Goal: Information Seeking & Learning: Check status

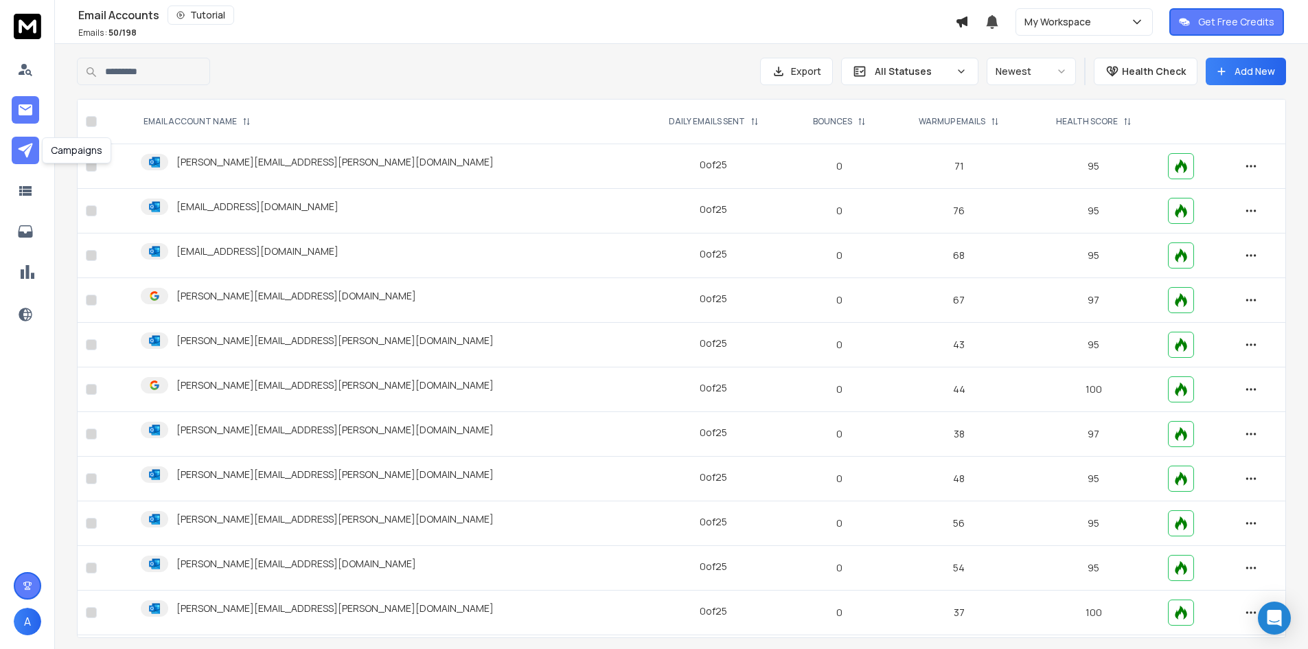
click at [21, 153] on icon at bounding box center [25, 150] width 16 height 16
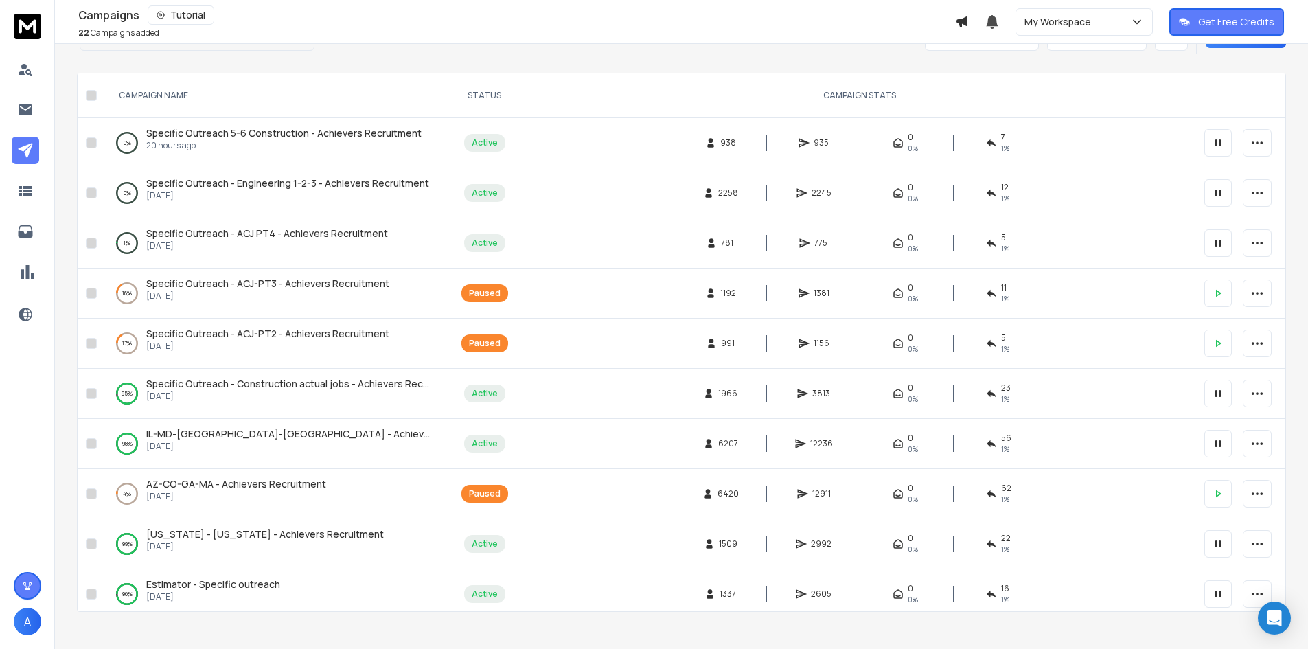
scroll to position [71, 0]
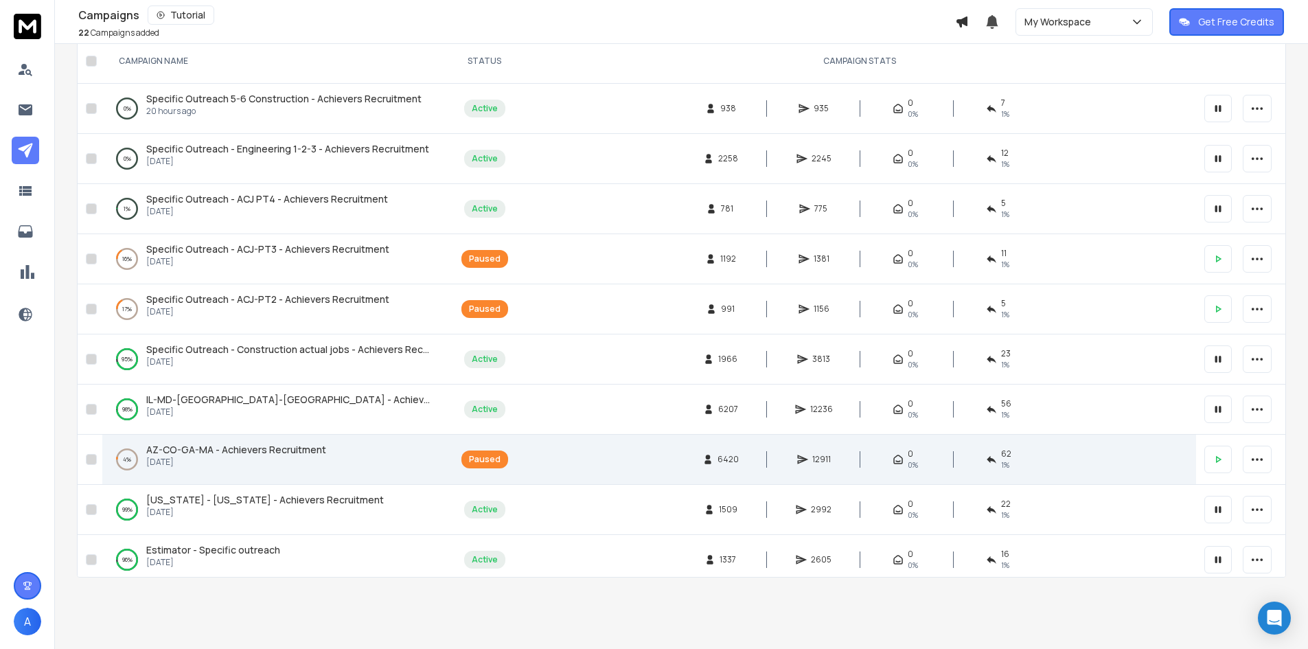
drag, startPoint x: 1214, startPoint y: 459, endPoint x: 1231, endPoint y: 455, distance: 17.0
click at [1220, 461] on button at bounding box center [1218, 459] width 27 height 27
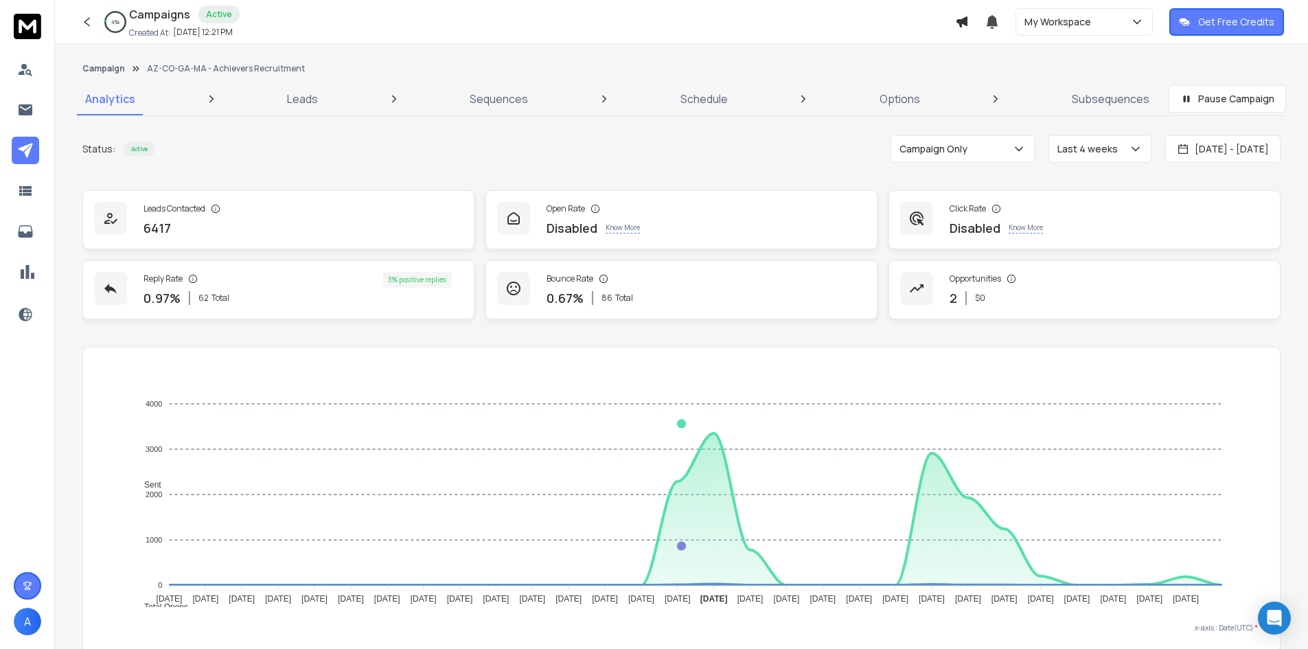
click at [111, 63] on button "Campaign" at bounding box center [103, 68] width 43 height 11
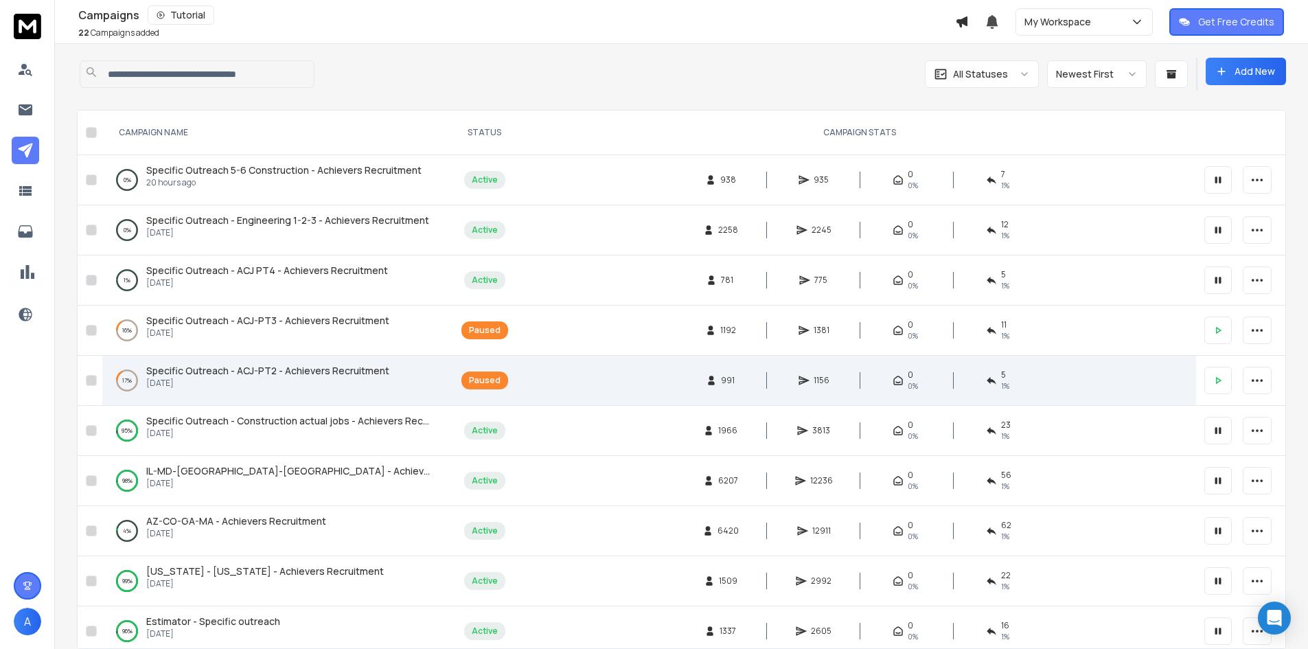
click at [1220, 385] on button at bounding box center [1218, 380] width 27 height 27
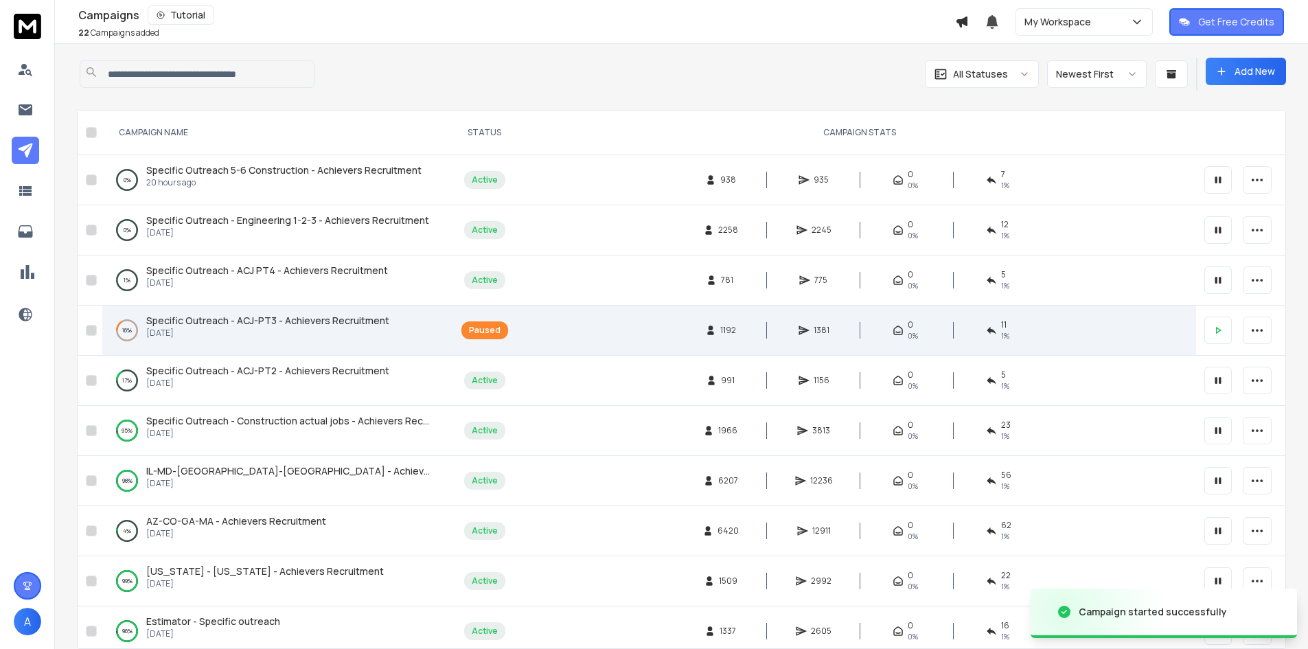
click at [1212, 326] on icon at bounding box center [1218, 330] width 12 height 12
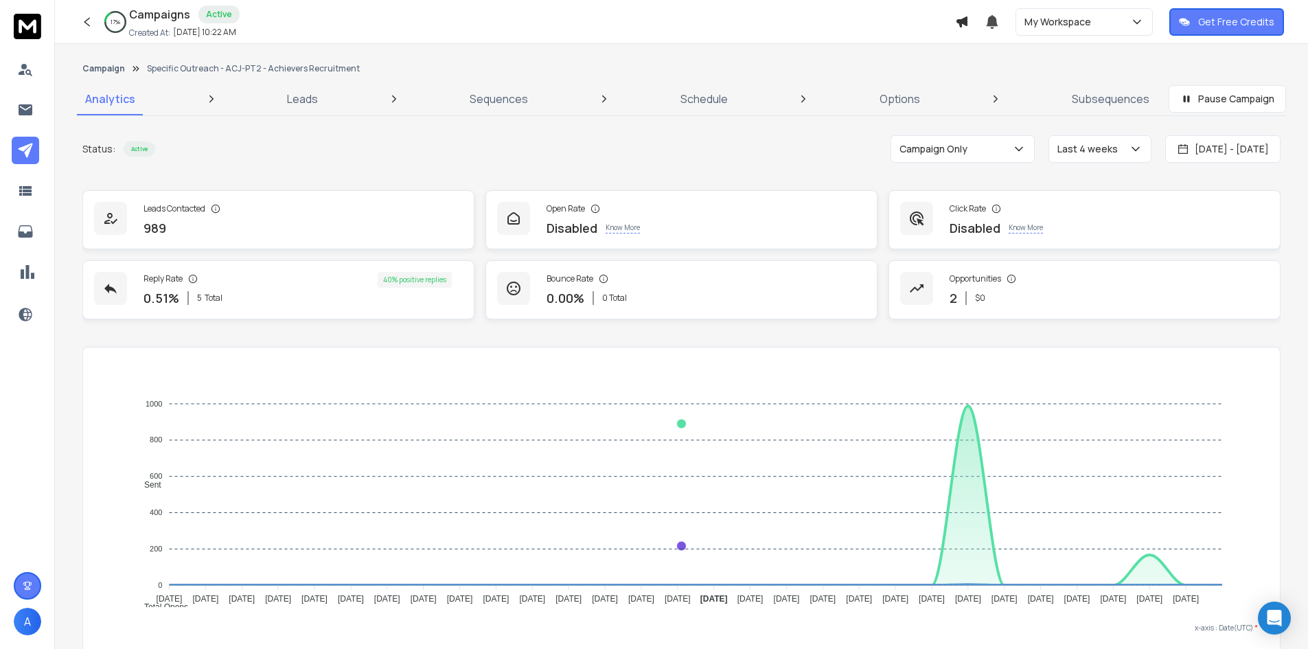
click at [109, 75] on div "Campaign Specific Outreach - ACJ-PT2 - Achievers Recruitment" at bounding box center [681, 69] width 1209 height 22
click at [110, 59] on div "Campaign Specific Outreach - ACJ-PT2 - Achievers Recruitment" at bounding box center [681, 69] width 1209 height 22
click at [115, 67] on button "Campaign" at bounding box center [103, 68] width 43 height 11
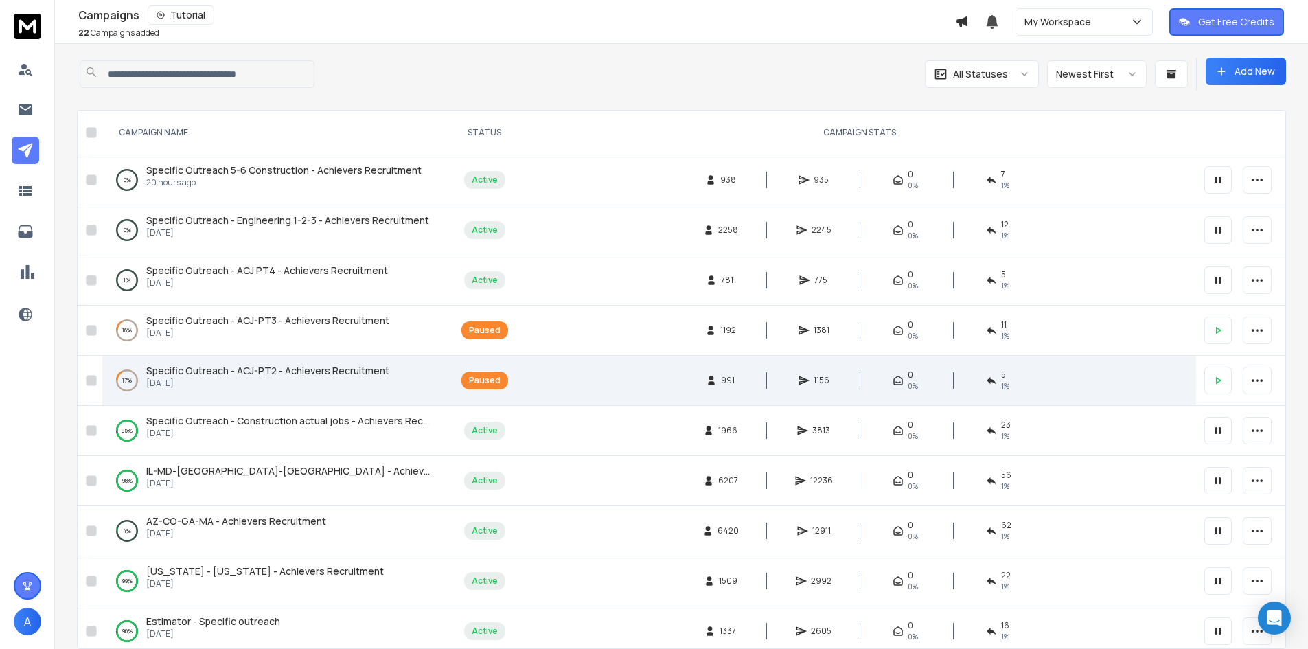
click at [1212, 380] on icon at bounding box center [1218, 380] width 12 height 12
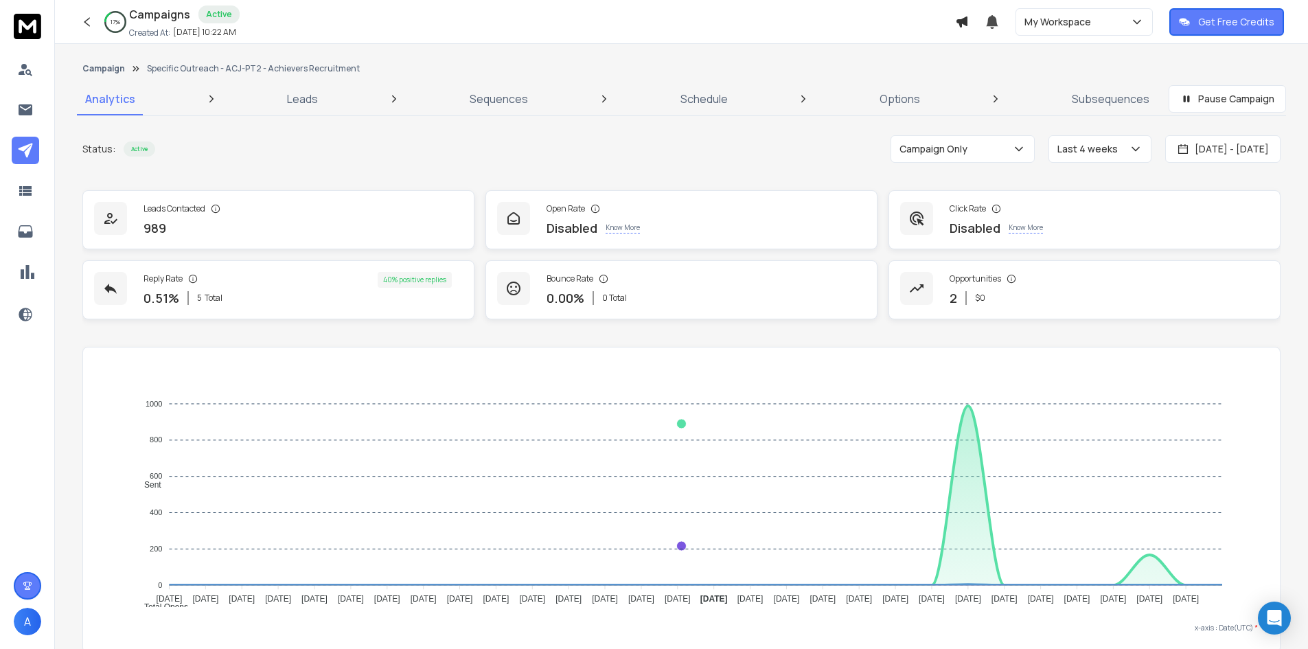
click at [119, 65] on button "Campaign" at bounding box center [103, 68] width 43 height 11
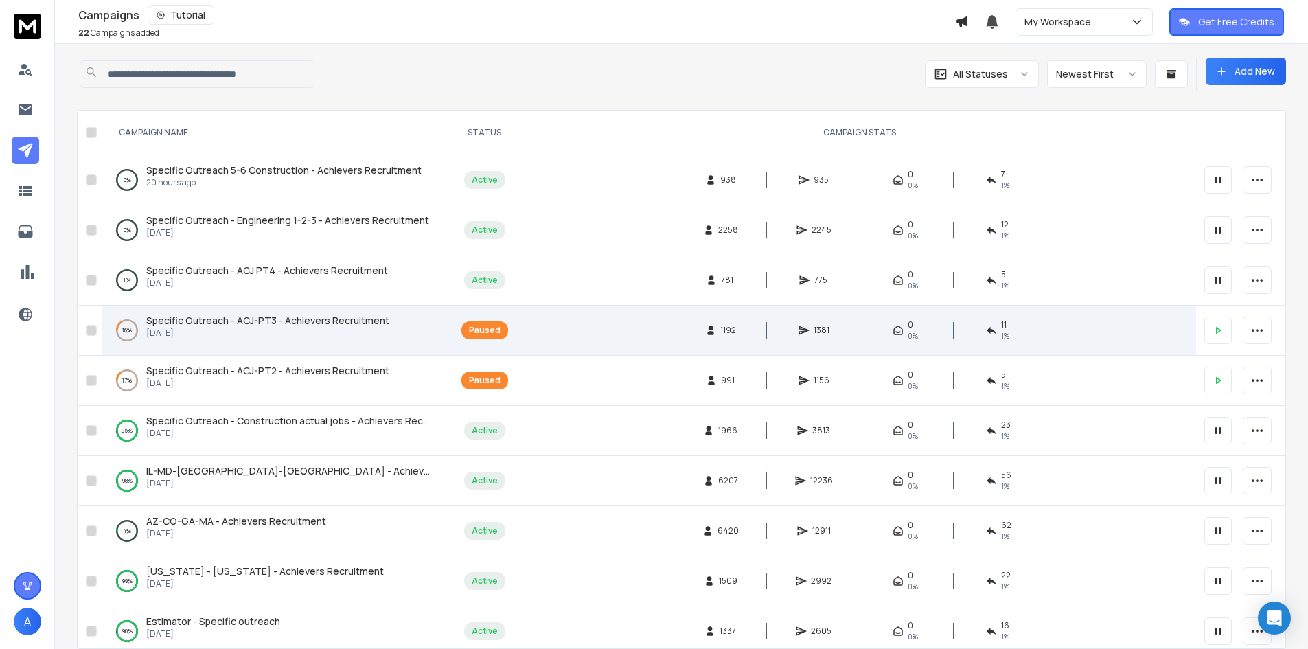
click at [1212, 328] on icon at bounding box center [1218, 330] width 12 height 12
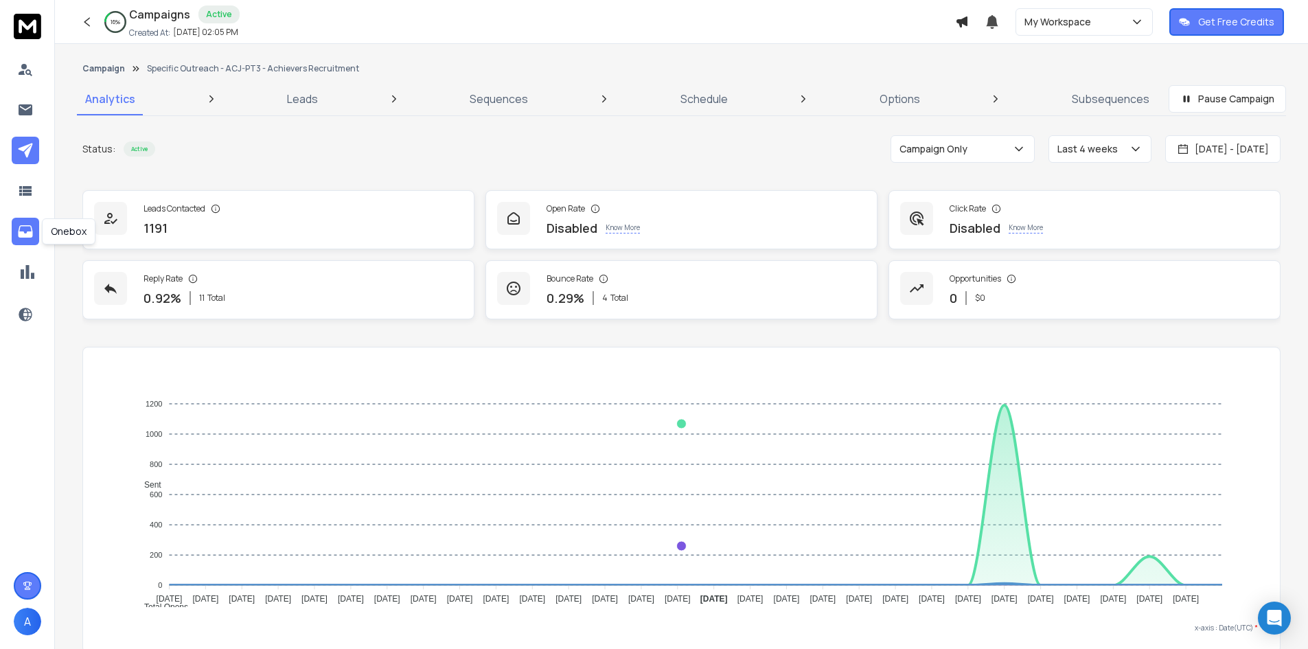
click at [29, 238] on icon at bounding box center [25, 231] width 14 height 12
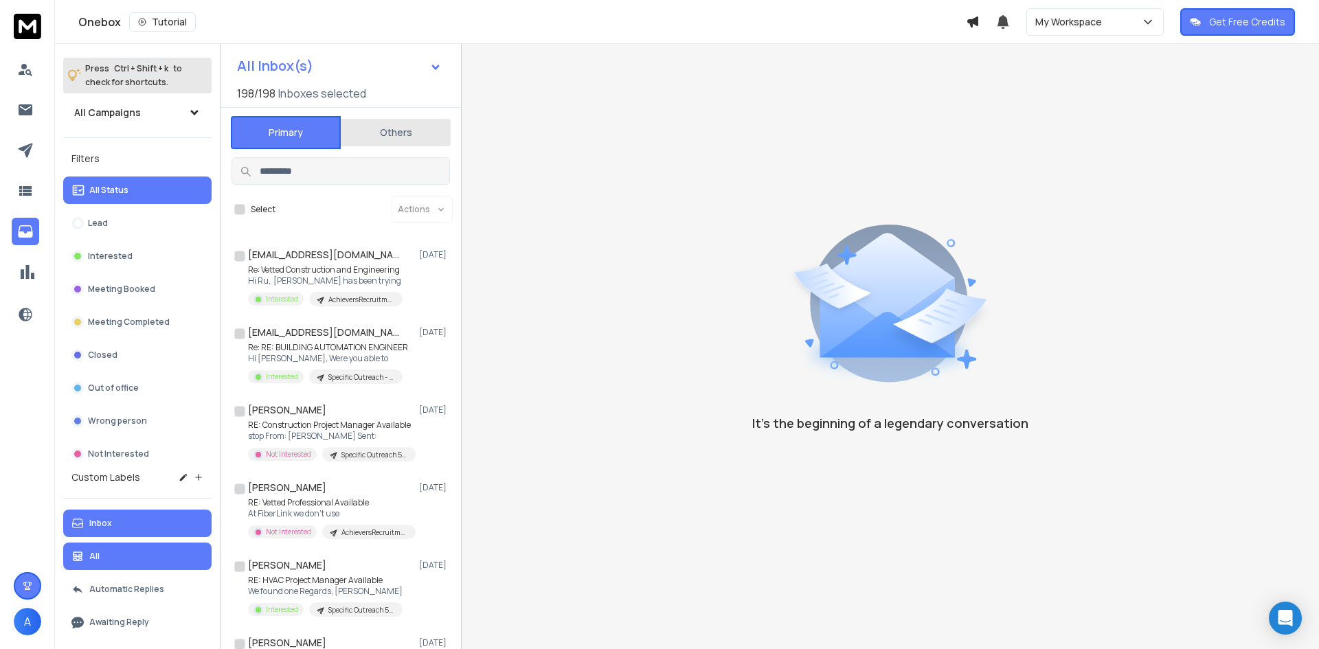
click at [173, 543] on button "All" at bounding box center [137, 556] width 148 height 27
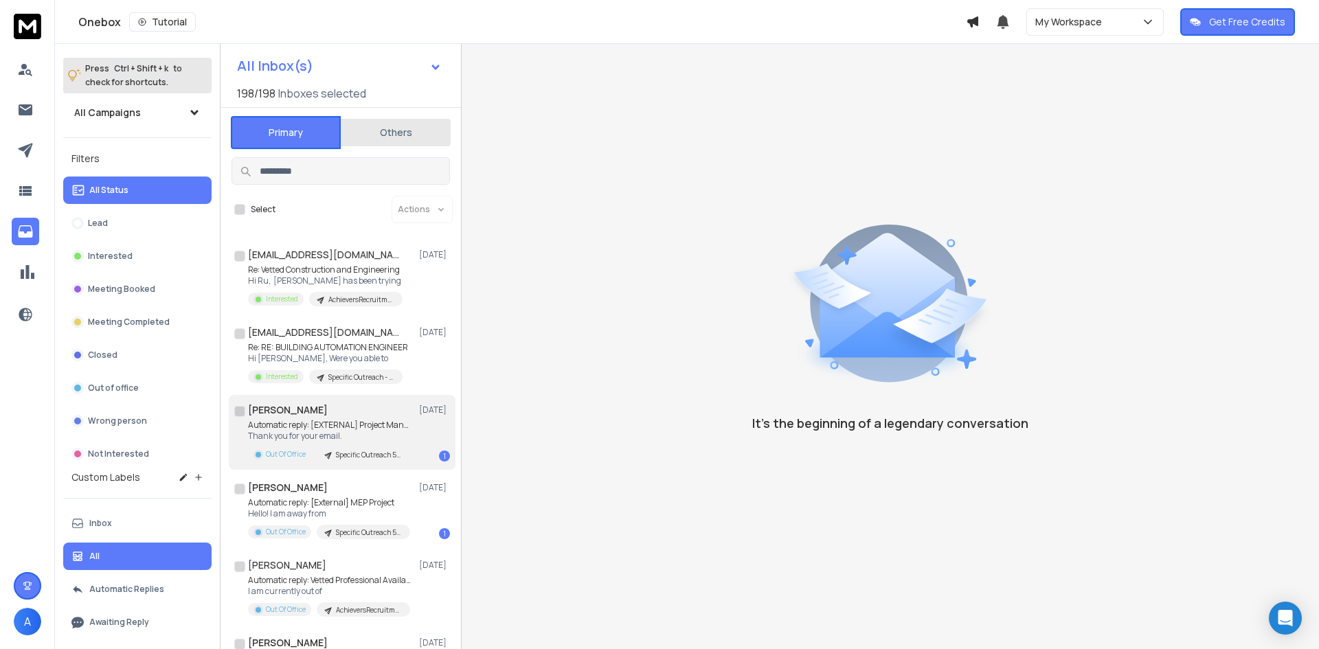
click at [398, 441] on p "Thank you for your email." at bounding box center [330, 436] width 165 height 11
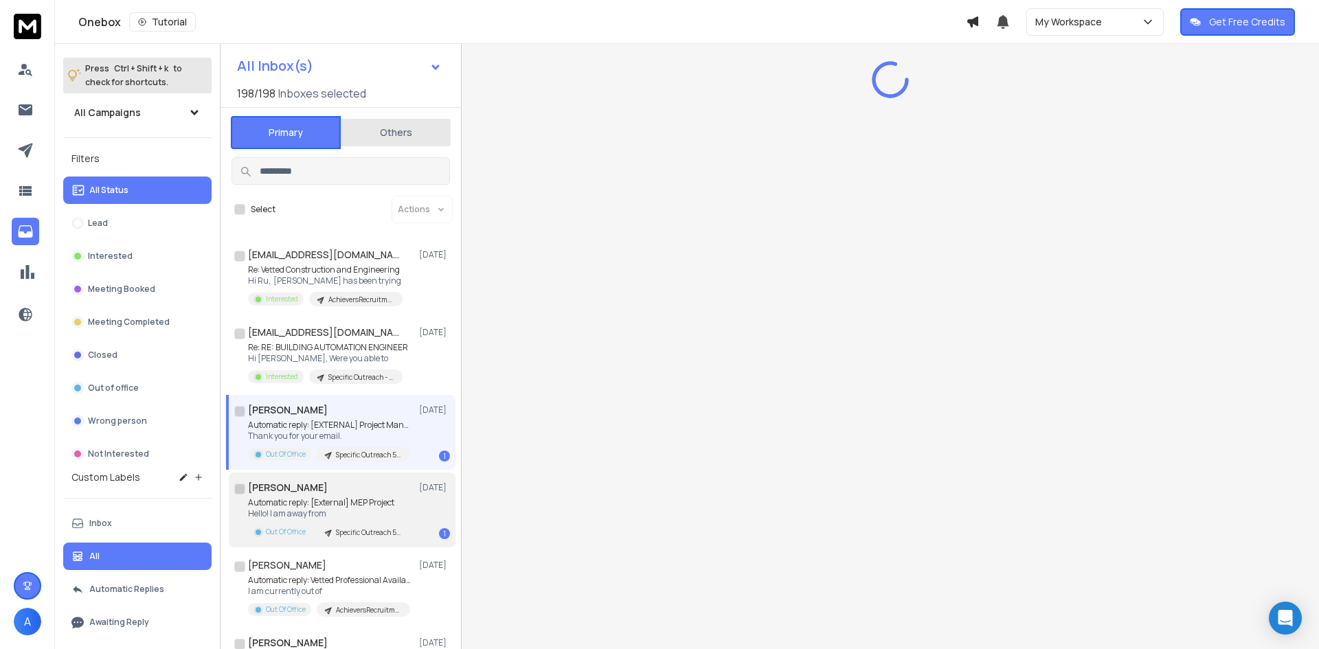
click at [419, 489] on p "[DATE]" at bounding box center [434, 487] width 31 height 11
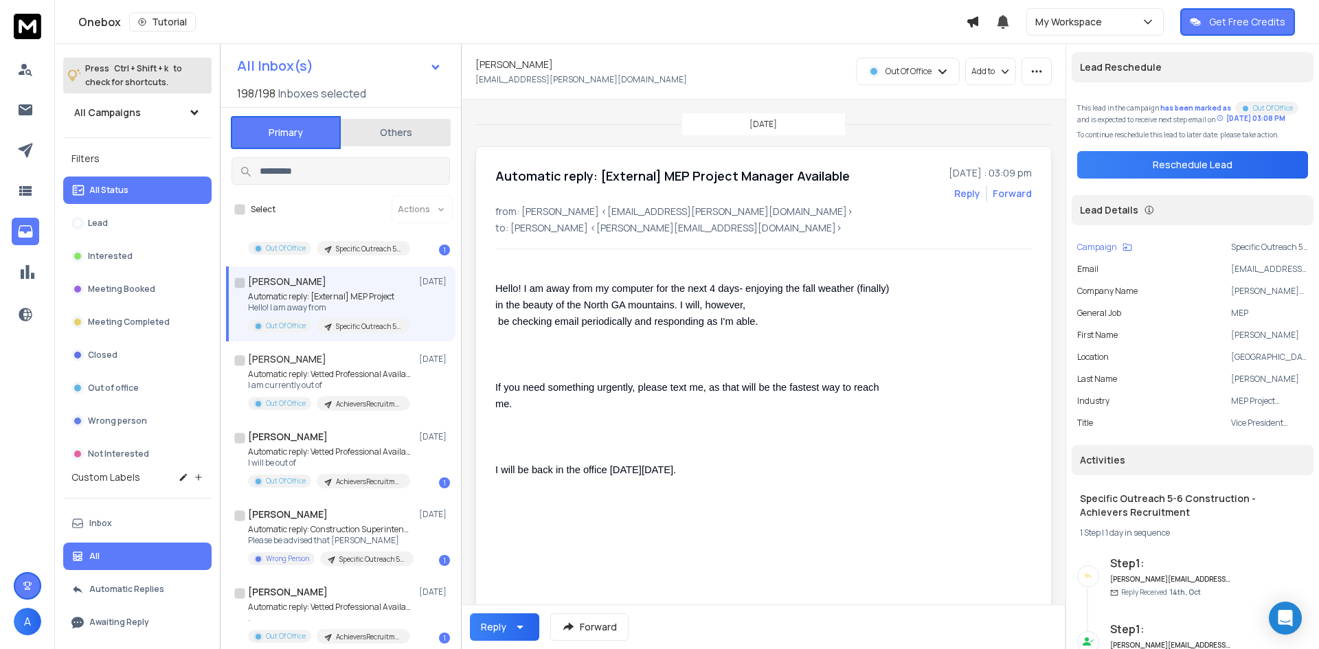
scroll to position [275, 0]
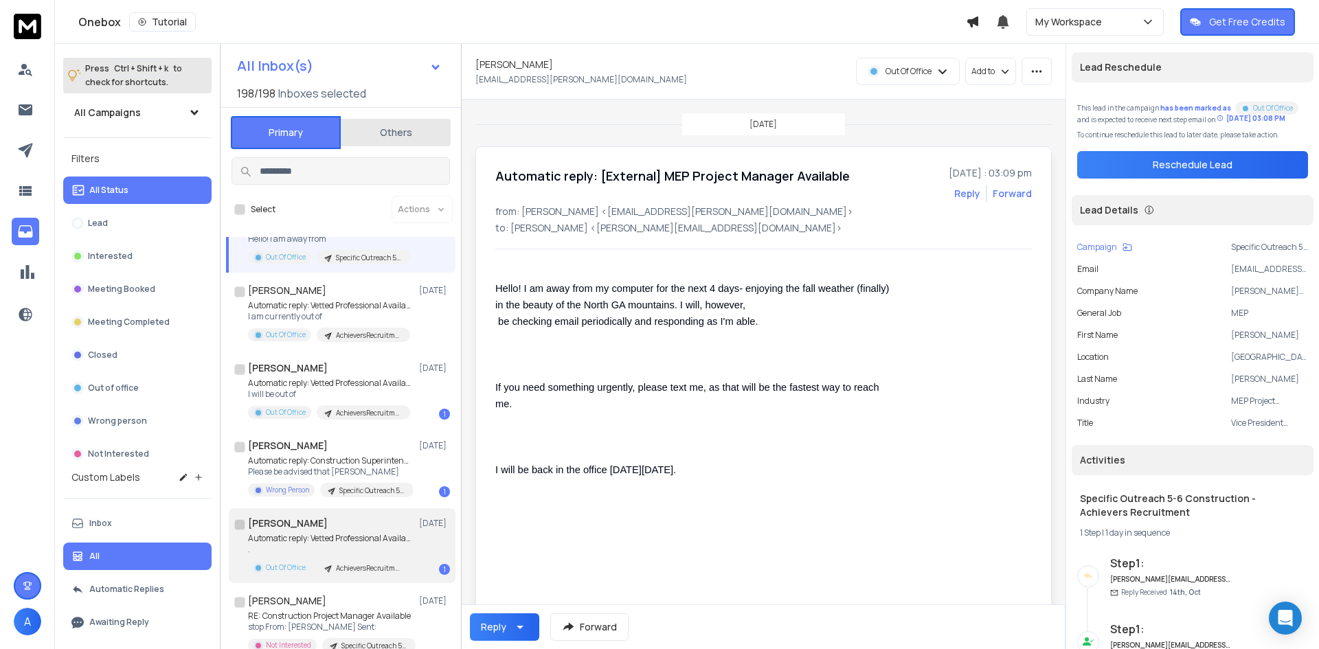
drag, startPoint x: 427, startPoint y: 546, endPoint x: 425, endPoint y: 558, distance: 12.5
click at [425, 558] on div "Automatic reply: Vetted Professional Available ﻿ ﻿ . ﻿ ﻿ Out Of Office Achiever…" at bounding box center [349, 554] width 202 height 42
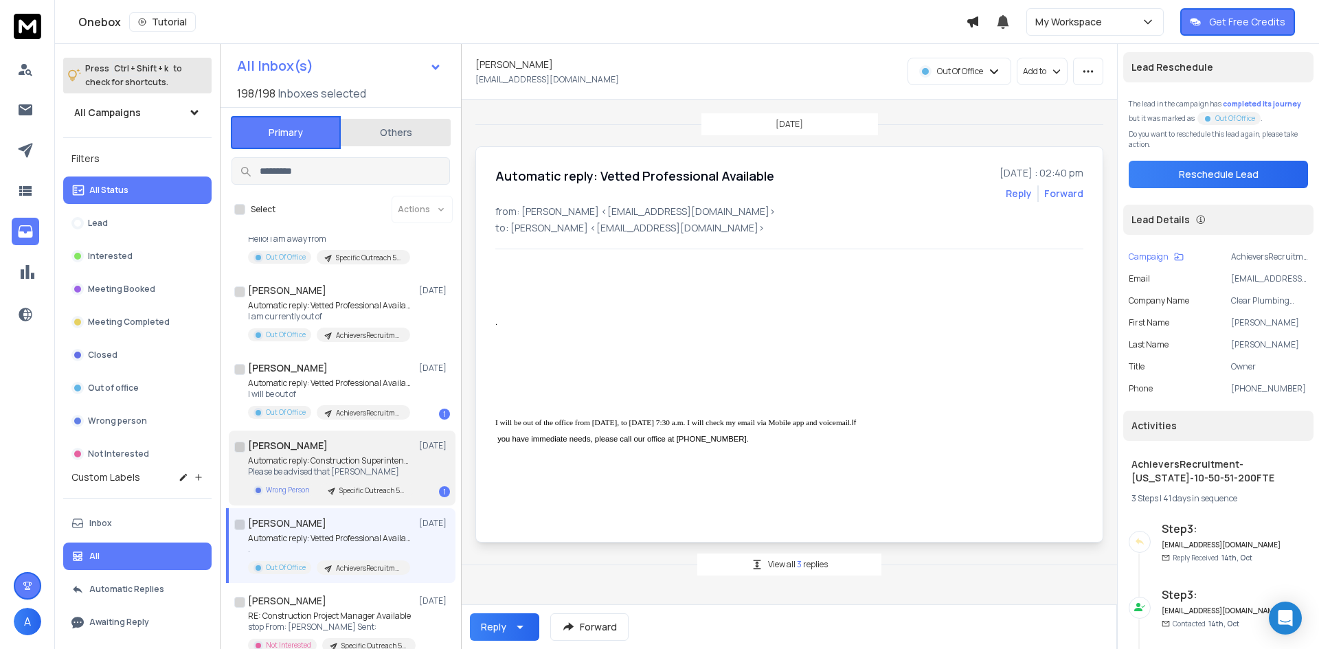
click at [420, 469] on div "Automatic reply: Construction Superintendent (Traveling Please be advised that …" at bounding box center [349, 476] width 202 height 42
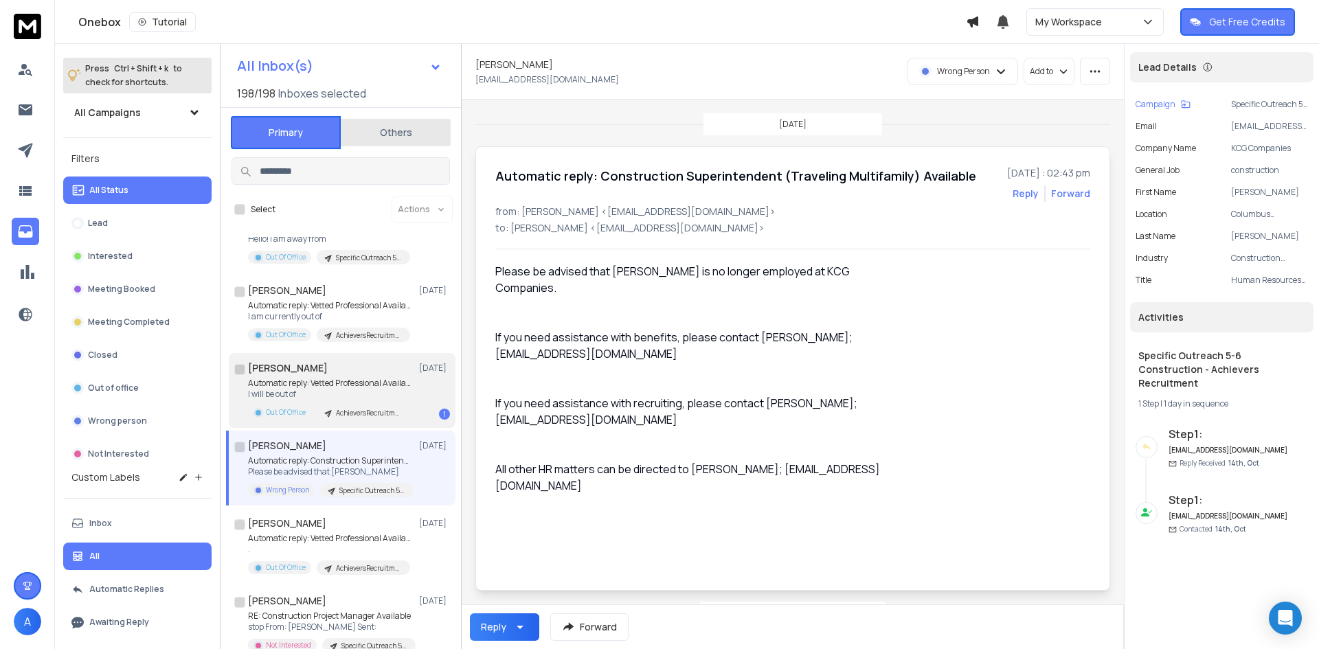
click at [409, 378] on p "Automatic reply: Vetted Professional Available" at bounding box center [330, 383] width 165 height 11
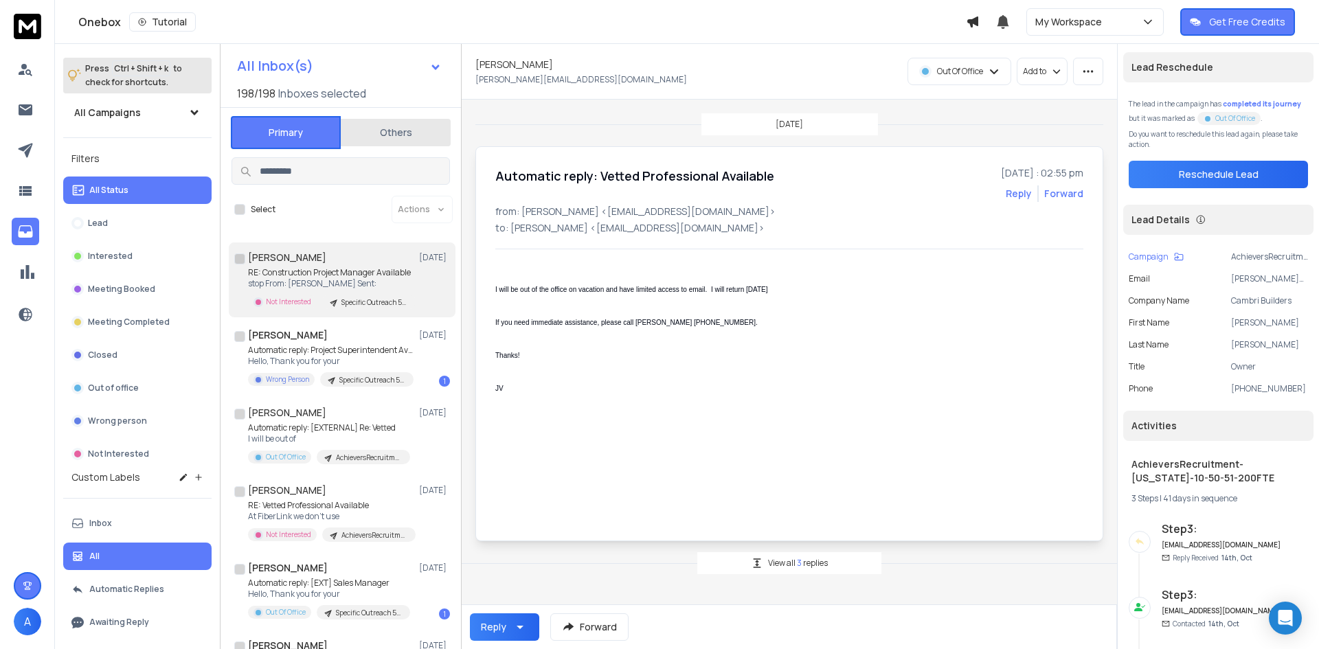
scroll to position [687, 0]
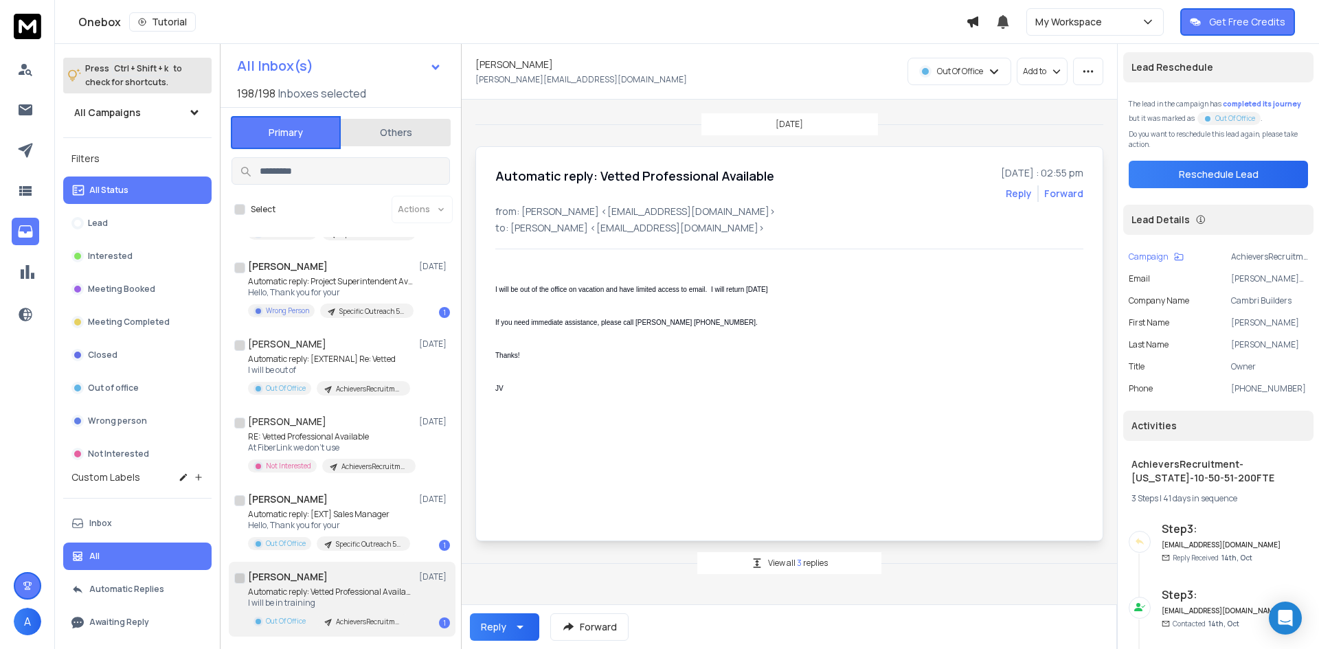
click at [426, 620] on div "Automatic reply: Vetted Professional Available I will be in training Out Of Off…" at bounding box center [349, 608] width 202 height 42
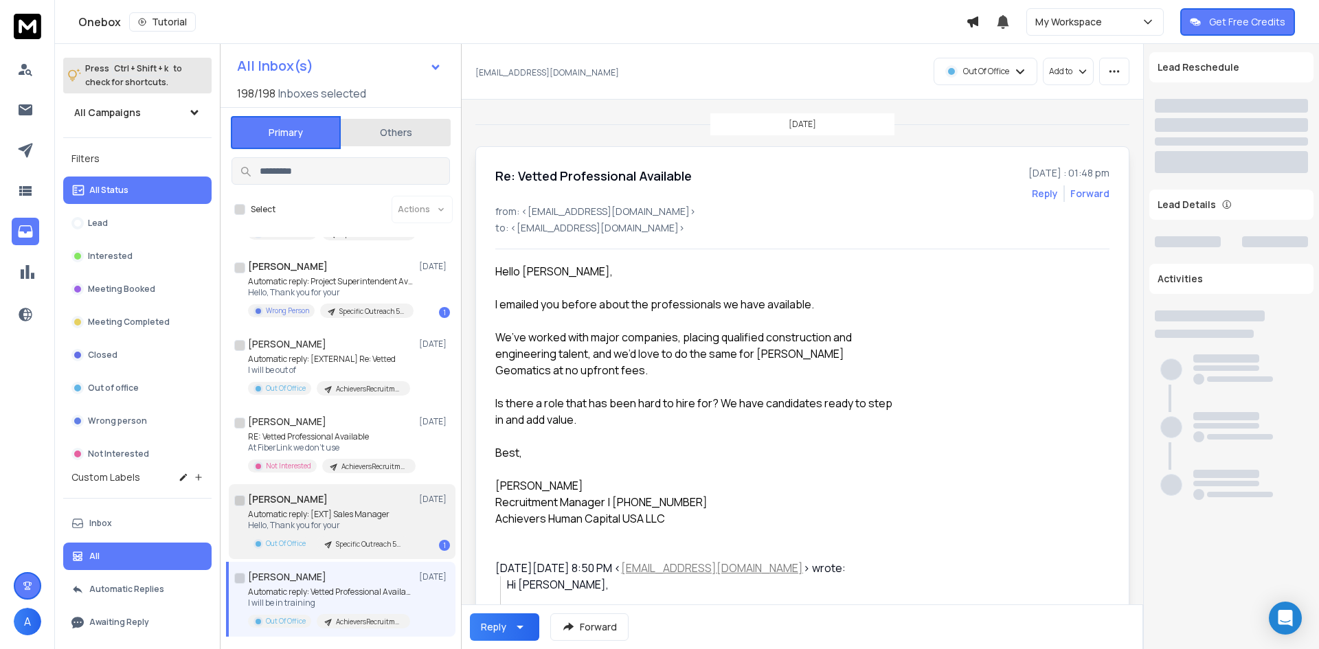
click at [420, 541] on div "Automatic reply: [EXT] Sales Manager Hello, Thank you for your Out Of Office Sp…" at bounding box center [349, 530] width 202 height 42
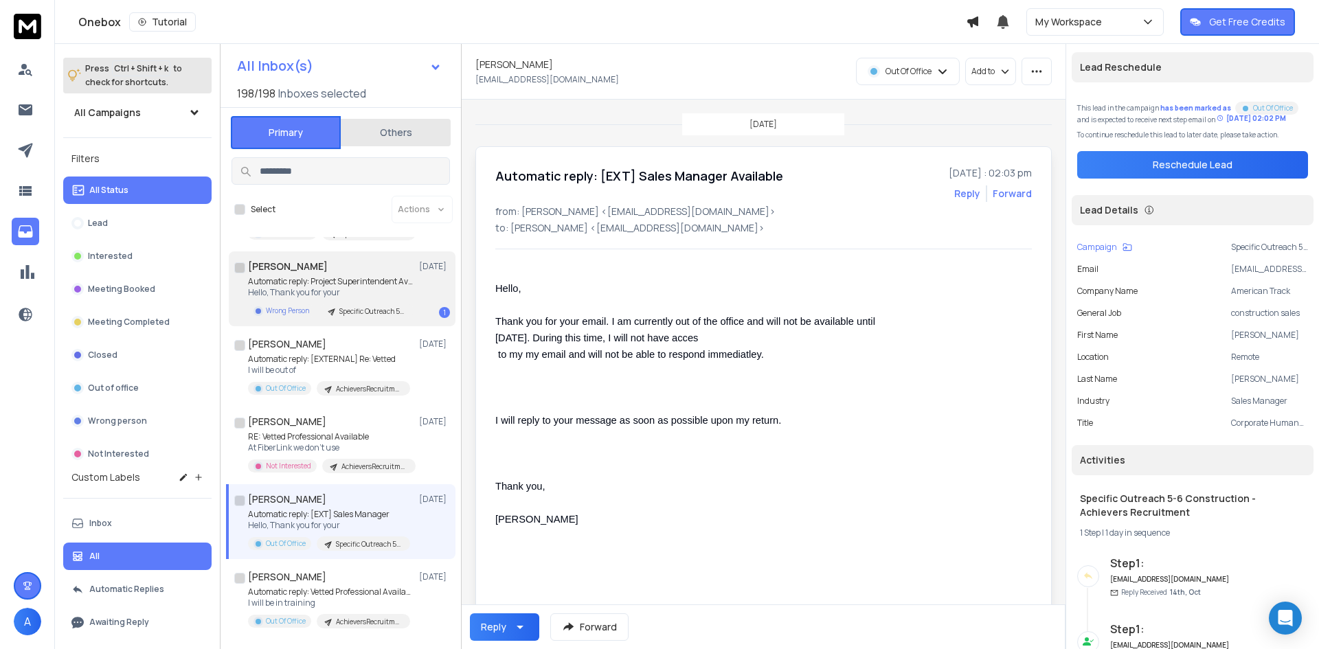
click at [404, 304] on div "Specific Outreach 5-6 Construction - Achievers Recruitment" at bounding box center [366, 311] width 93 height 14
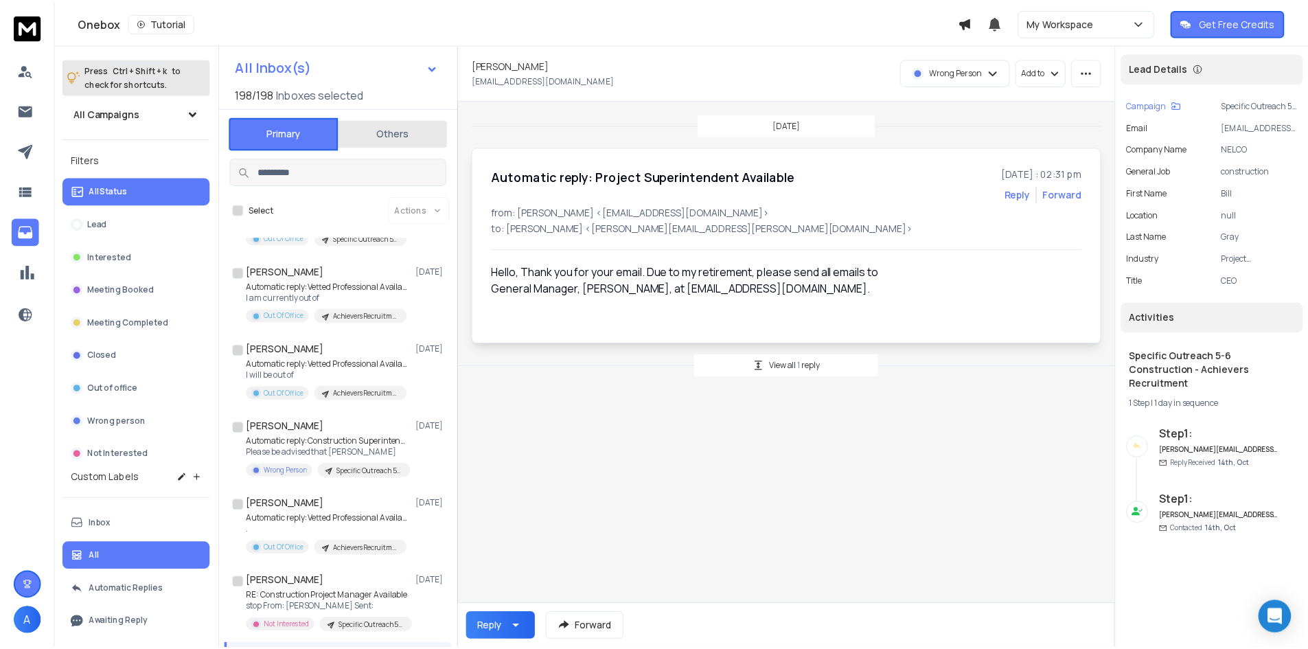
scroll to position [0, 0]
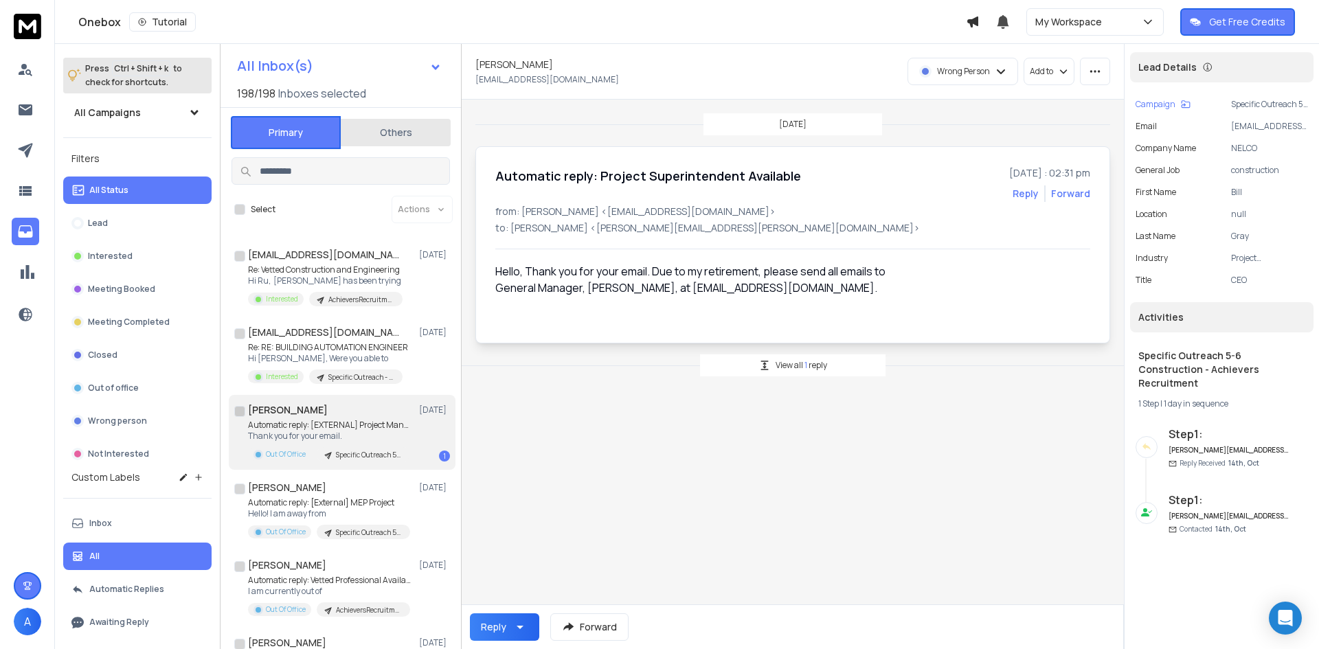
click at [429, 434] on div "Automatic reply: [EXTERNAL] Project Manager Thank you for your email. Out Of Of…" at bounding box center [349, 441] width 202 height 42
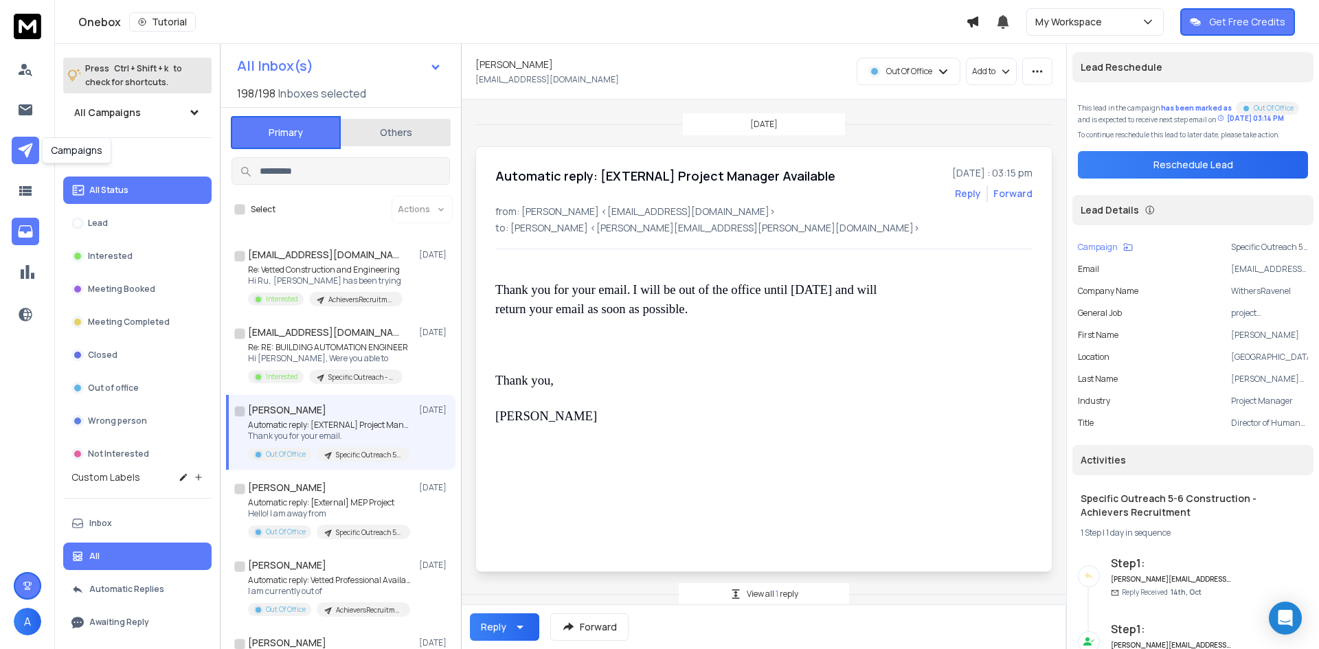
click at [23, 154] on icon at bounding box center [25, 150] width 16 height 16
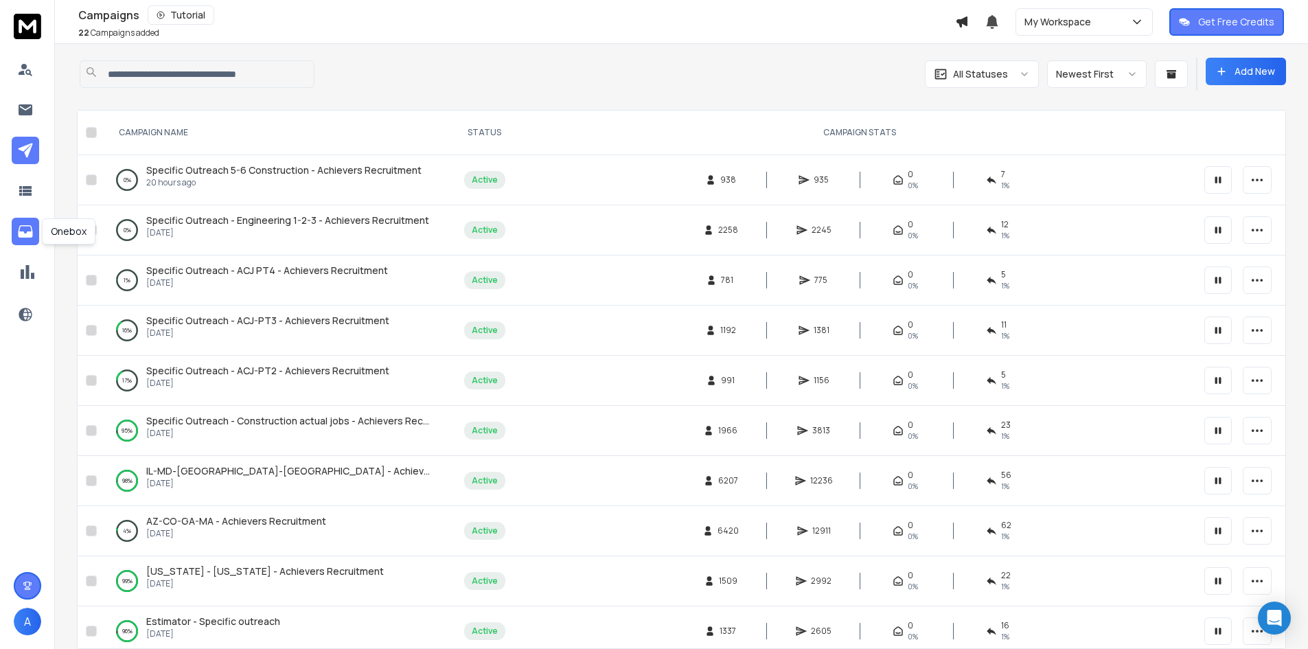
click at [31, 233] on icon at bounding box center [25, 231] width 14 height 12
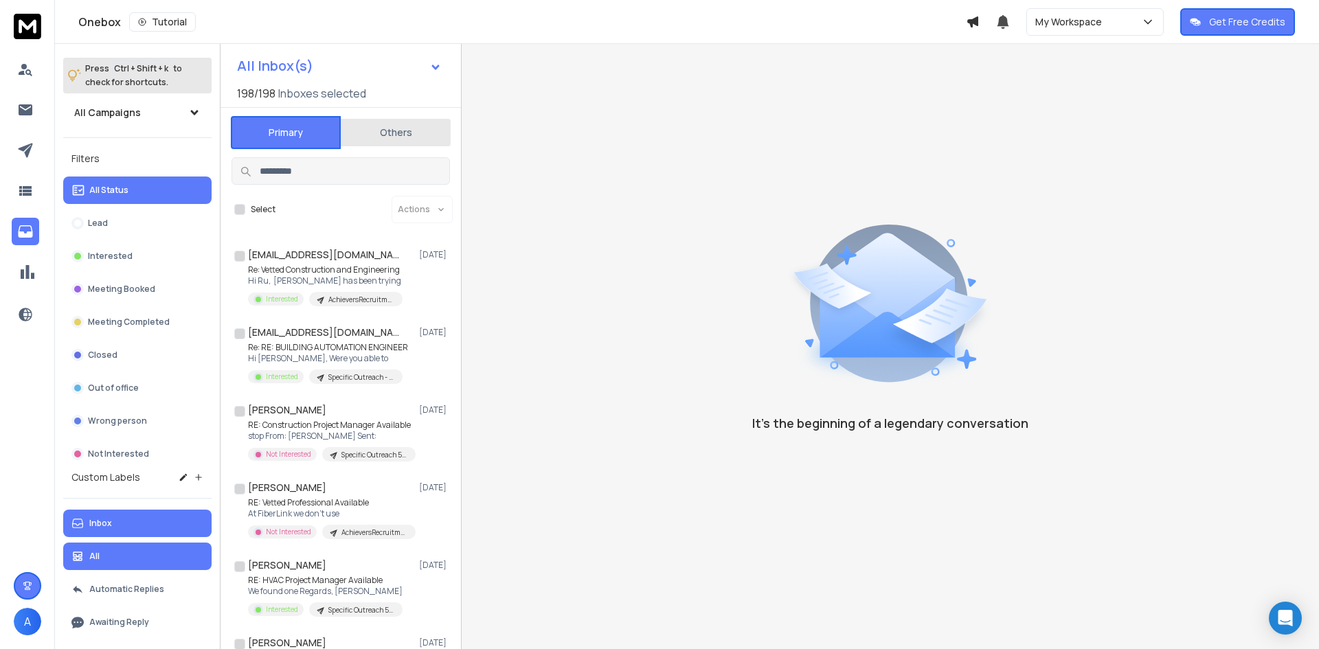
click at [165, 554] on button "All" at bounding box center [137, 556] width 148 height 27
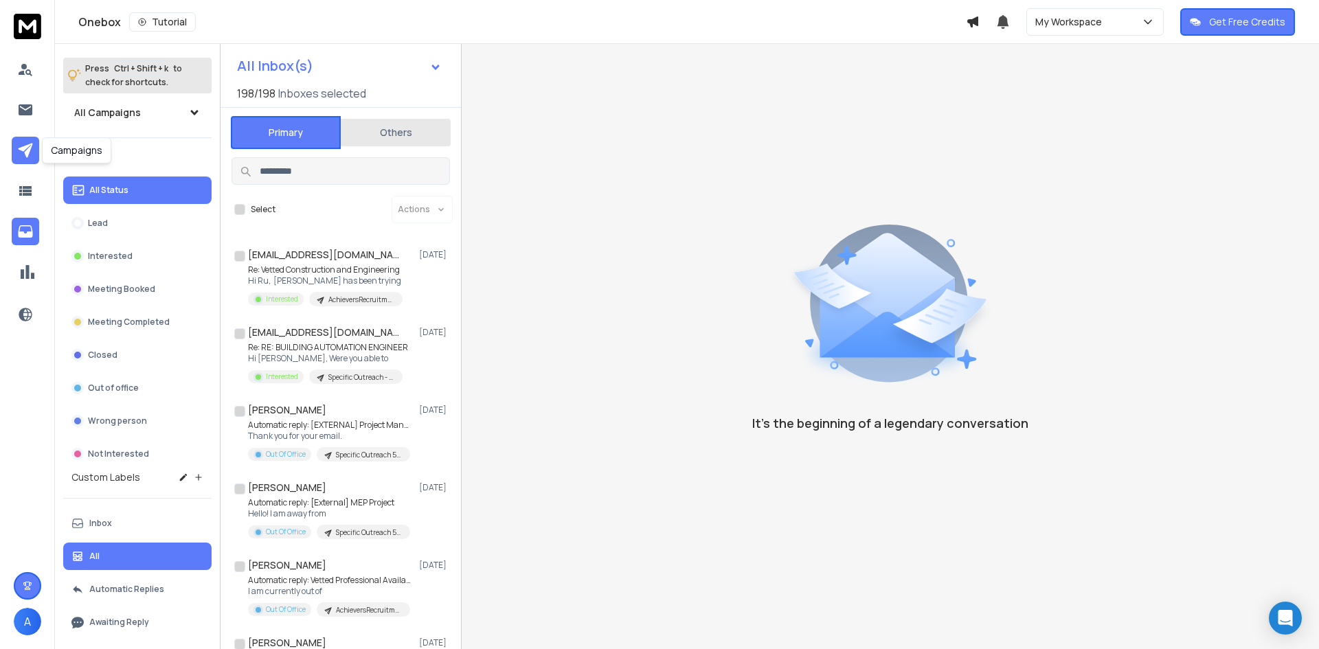
click at [23, 158] on icon at bounding box center [25, 150] width 16 height 16
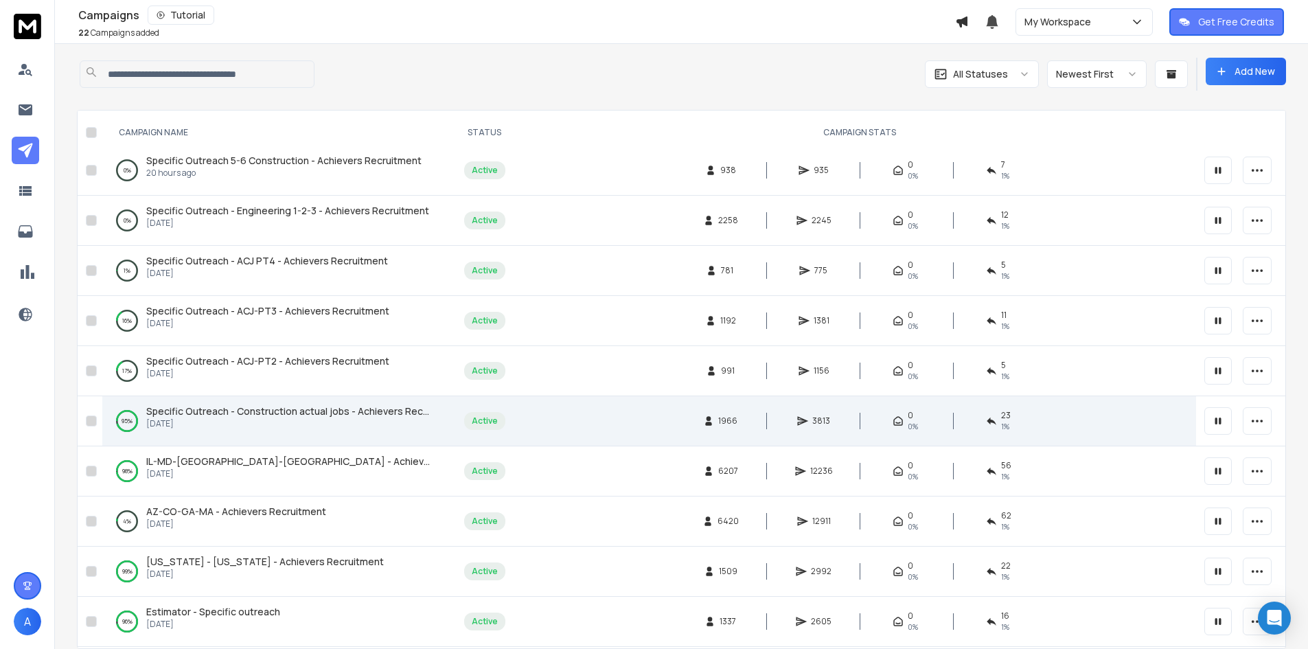
scroll to position [2, 0]
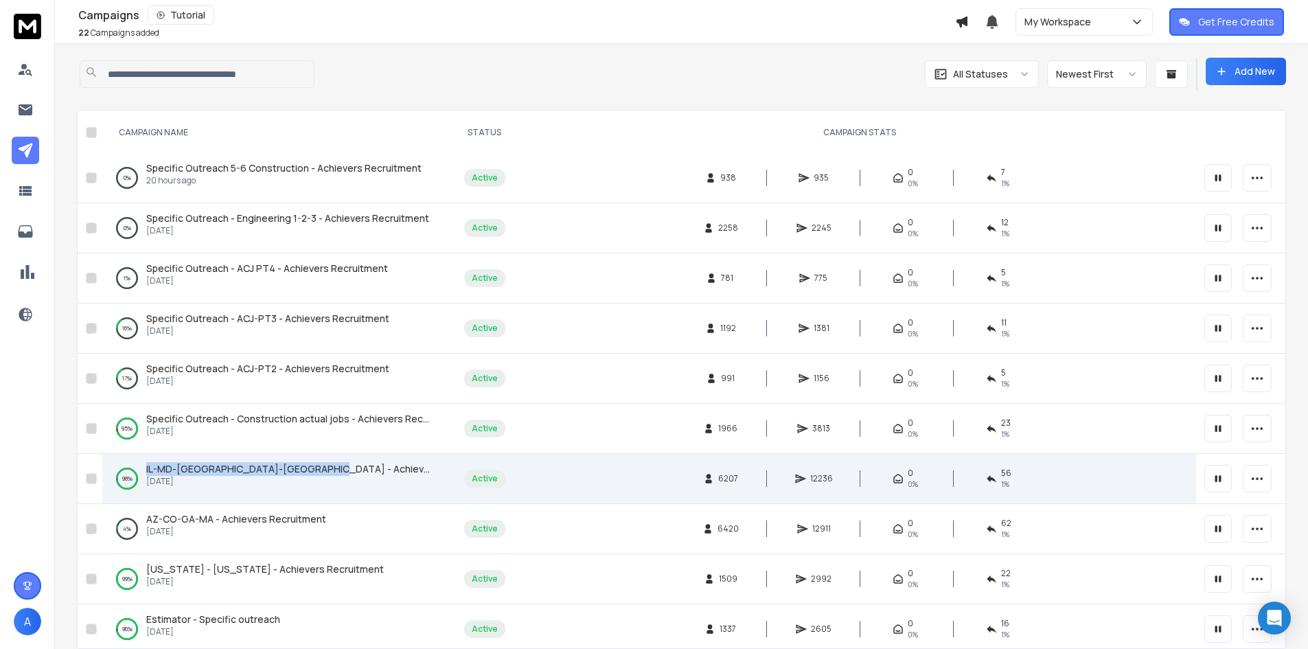
drag, startPoint x: 143, startPoint y: 468, endPoint x: 317, endPoint y: 469, distance: 173.8
click at [317, 469] on div "98 % IL-MD-[GEOGRAPHIC_DATA]-[GEOGRAPHIC_DATA] - Achievers Recruitment [DATE]" at bounding box center [274, 478] width 316 height 33
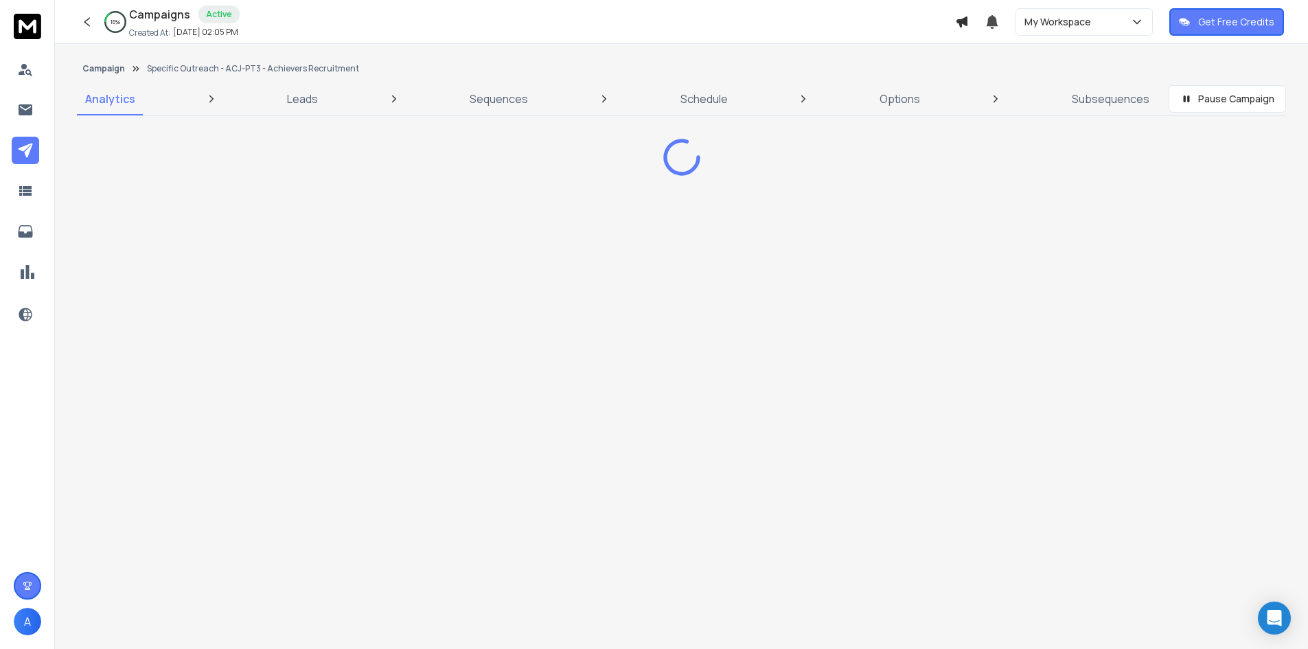
drag, startPoint x: 295, startPoint y: 469, endPoint x: 161, endPoint y: 67, distance: 424.4
click at [161, 67] on p "Specific Outreach - ACJ-PT3 - Achievers Recruitment" at bounding box center [253, 68] width 212 height 11
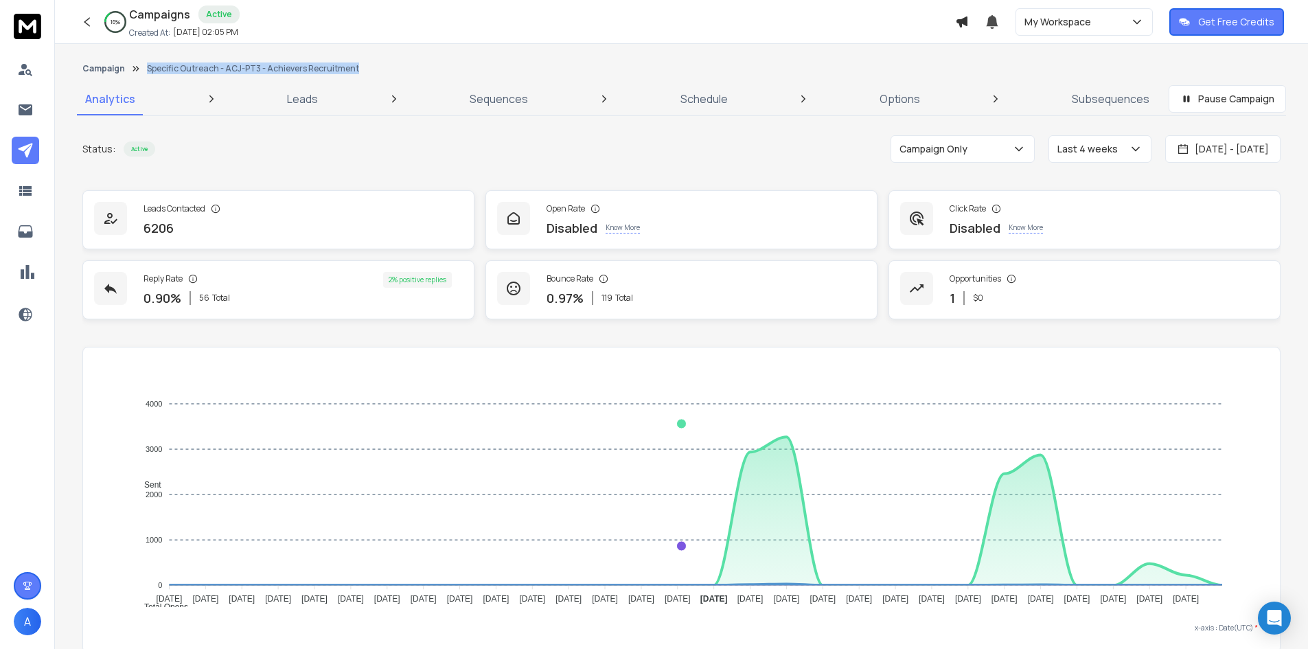
drag, startPoint x: 145, startPoint y: 69, endPoint x: 353, endPoint y: 71, distance: 208.1
click at [353, 71] on div "Campaign Specific Outreach - ACJ-PT3 - Achievers Recruitment" at bounding box center [681, 68] width 1198 height 11
drag, startPoint x: 297, startPoint y: 69, endPoint x: 130, endPoint y: 71, distance: 166.9
click at [130, 71] on div "Campaign IL-MD-[GEOGRAPHIC_DATA]-[GEOGRAPHIC_DATA] - Achievers Recruitment" at bounding box center [681, 68] width 1198 height 11
copy p "IL-MD-[GEOGRAPHIC_DATA]-[GEOGRAPHIC_DATA] - Achievers Recruitment"
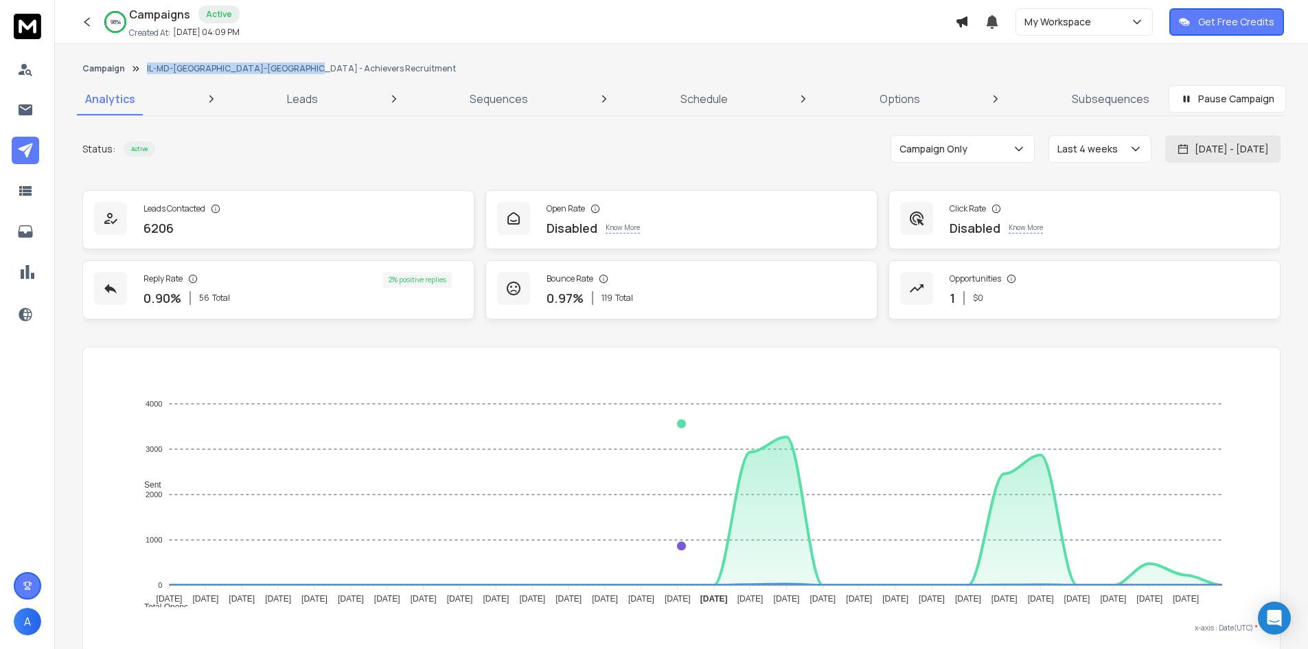
click at [1177, 156] on button "[DATE] - [DATE]" at bounding box center [1223, 148] width 115 height 27
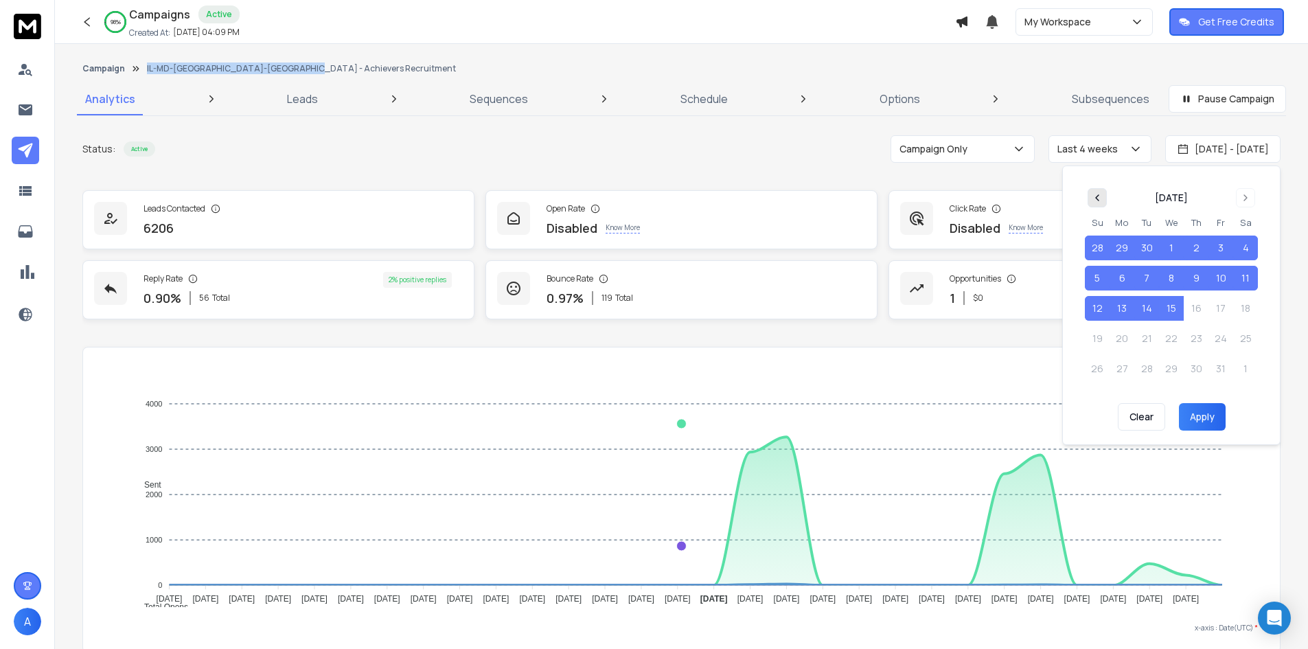
click at [1093, 197] on icon "Go to previous month" at bounding box center [1097, 197] width 11 height 11
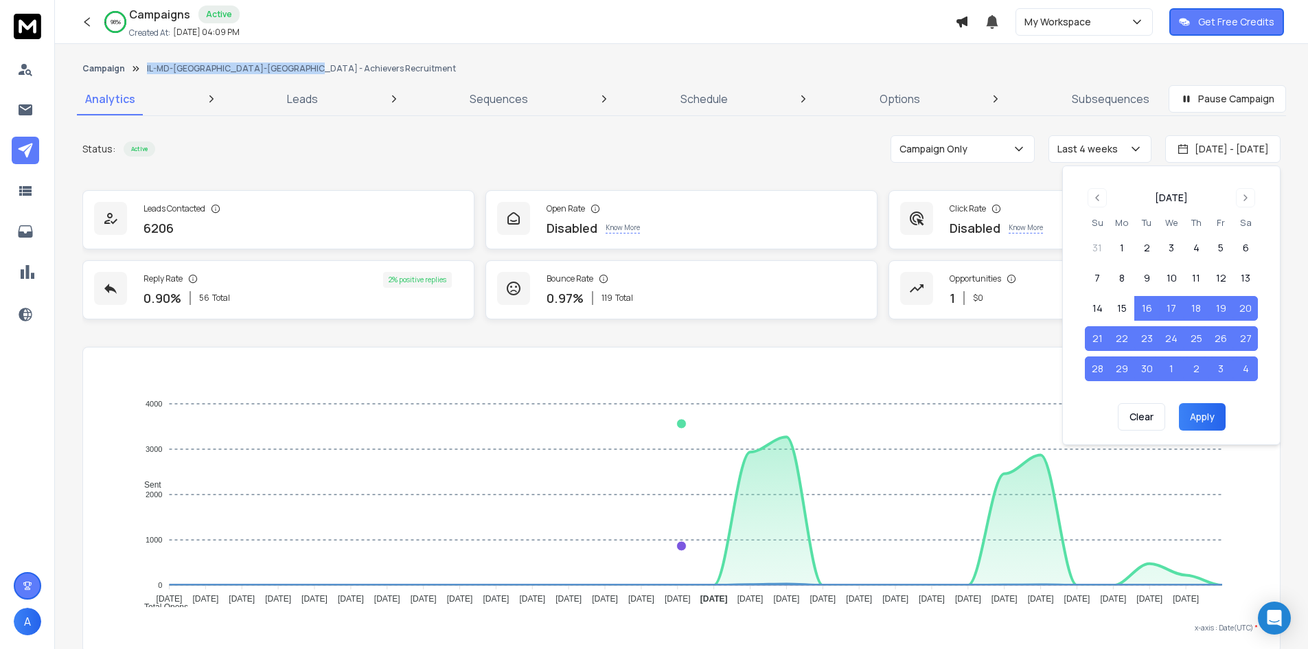
click at [102, 69] on button "Campaign" at bounding box center [103, 68] width 43 height 11
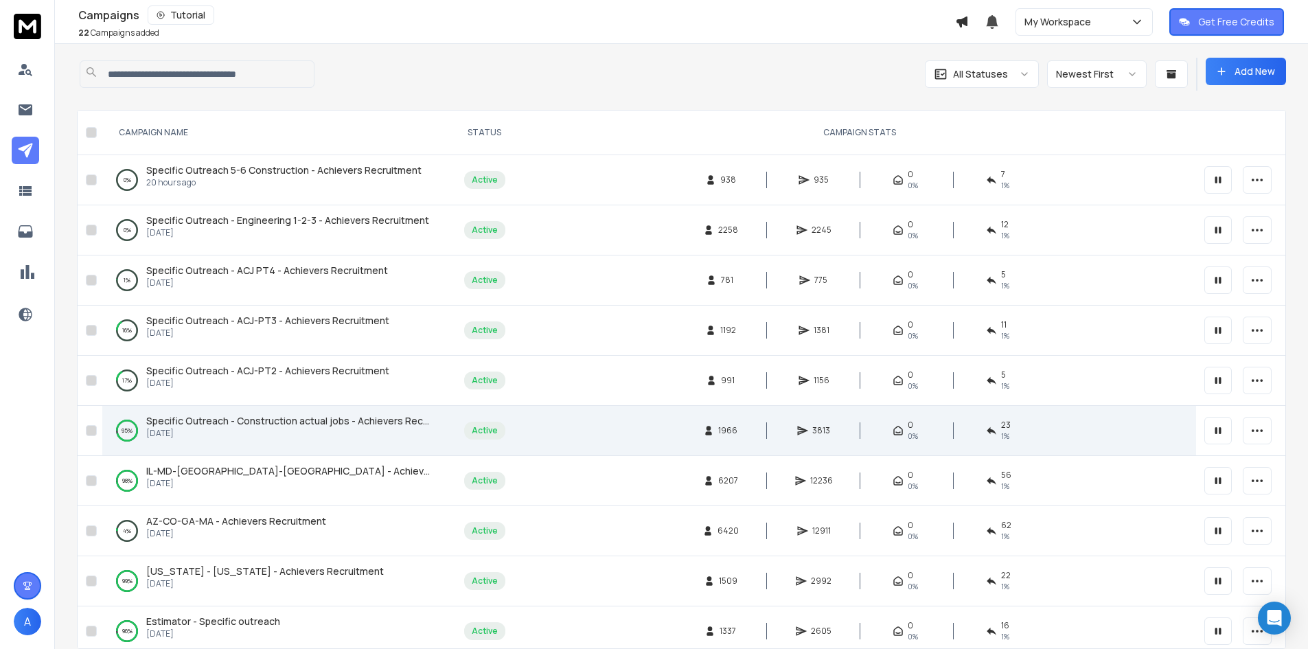
click at [293, 428] on p "[DATE]" at bounding box center [289, 433] width 286 height 11
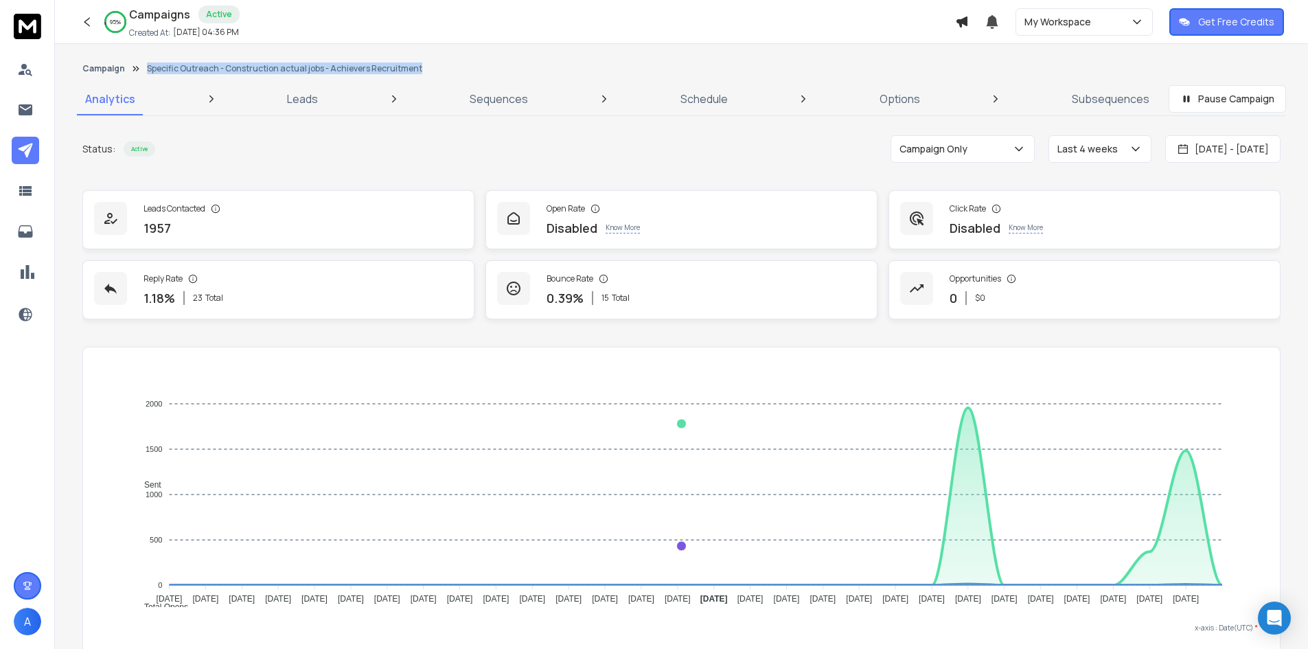
drag, startPoint x: 143, startPoint y: 64, endPoint x: 418, endPoint y: 75, distance: 274.9
click at [418, 75] on div "Campaign Specific Outreach - Construction actual jobs - Achievers Recruitment" at bounding box center [681, 69] width 1209 height 22
copy p "Specific Outreach - Construction actual jobs - Achievers Recruitment"
click at [287, 92] on p "Leads" at bounding box center [302, 99] width 31 height 16
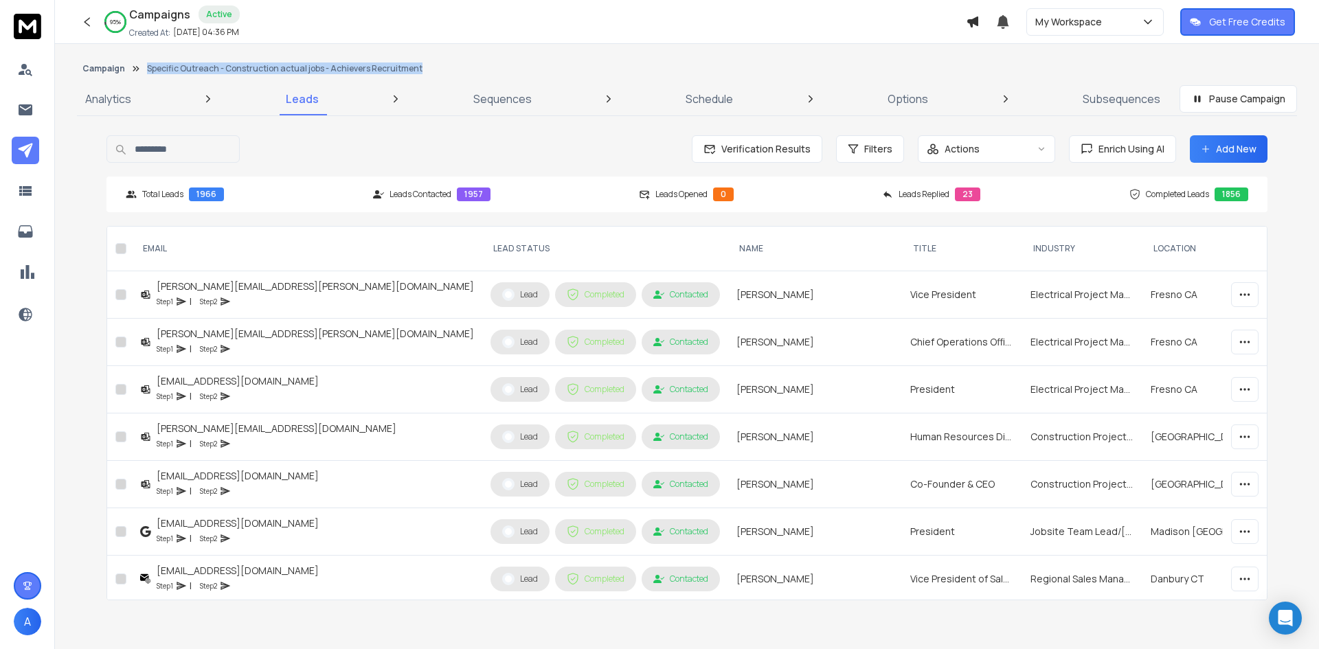
click at [104, 66] on button "Campaign" at bounding box center [103, 68] width 43 height 11
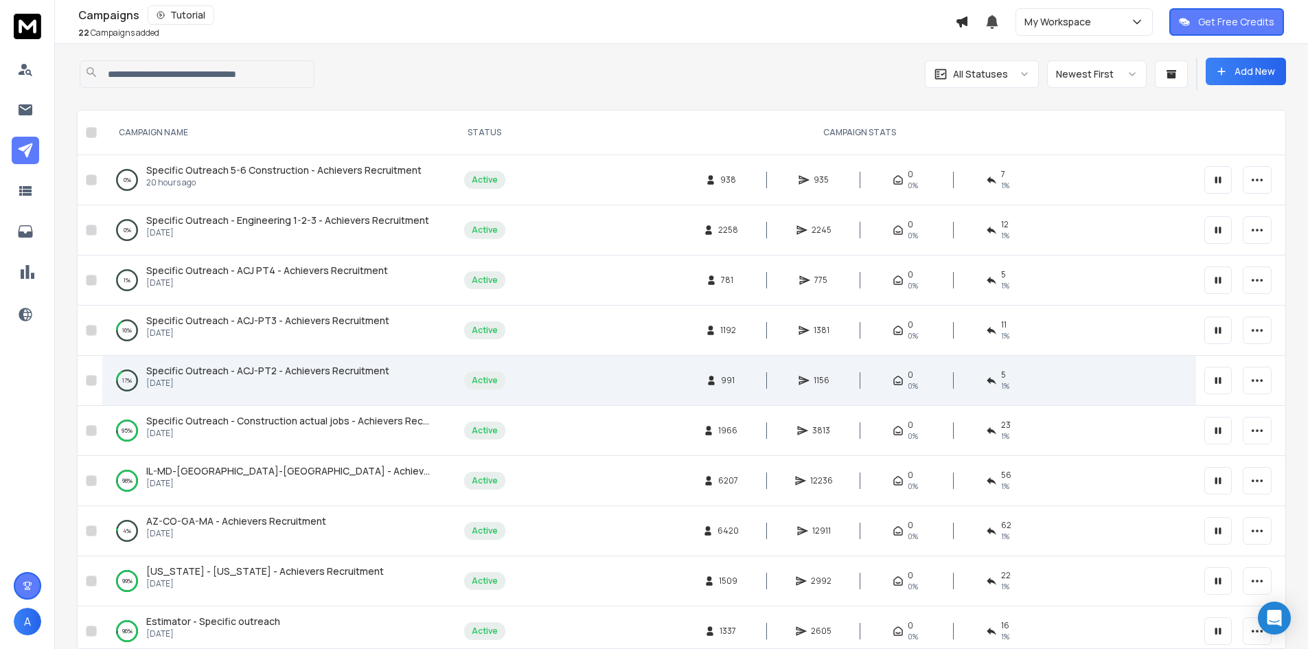
click at [198, 365] on span "Specific Outreach - ACJ-PT2 - Achievers Recruitment" at bounding box center [267, 370] width 243 height 13
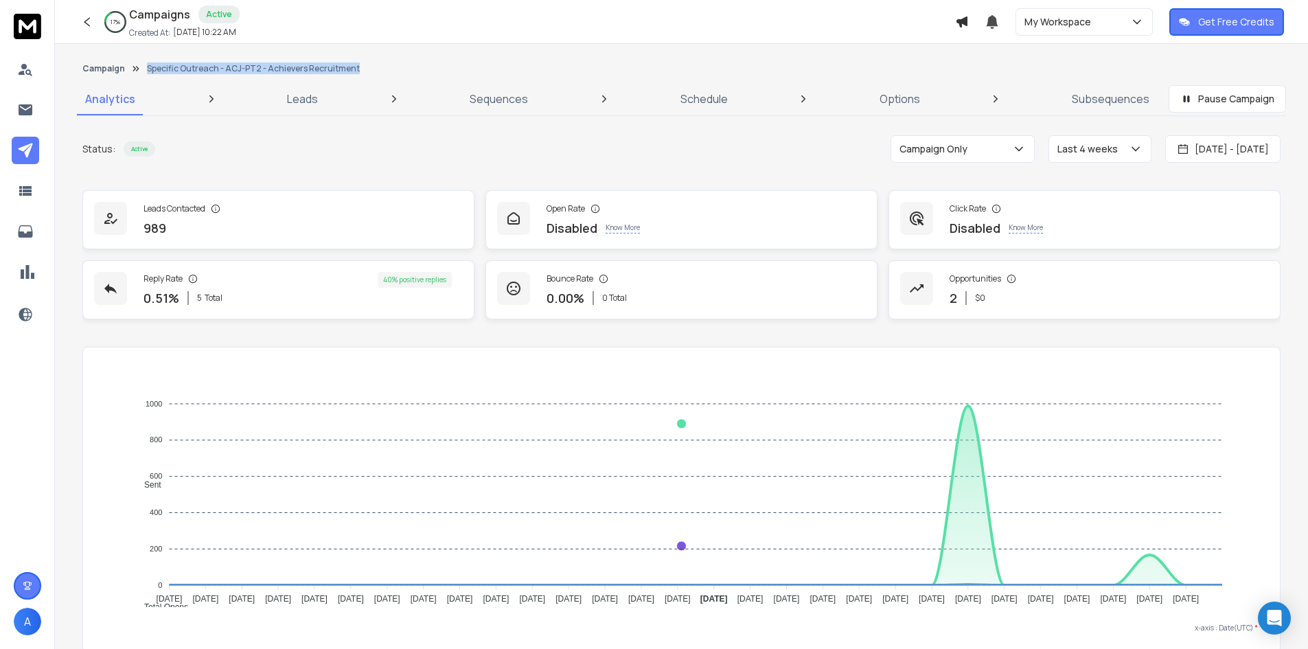
drag, startPoint x: 141, startPoint y: 69, endPoint x: 358, endPoint y: 69, distance: 217.0
click at [358, 69] on div "Campaign Specific Outreach - ACJ-PT2 - Achievers Recruitment" at bounding box center [681, 68] width 1198 height 11
copy p "Specific Outreach - ACJ-PT2 - Achievers Recruitment"
click at [99, 62] on div "Campaign Specific Outreach - ACJ-PT2 - Achievers Recruitment" at bounding box center [681, 69] width 1209 height 22
click at [115, 69] on button "Campaign" at bounding box center [103, 68] width 43 height 11
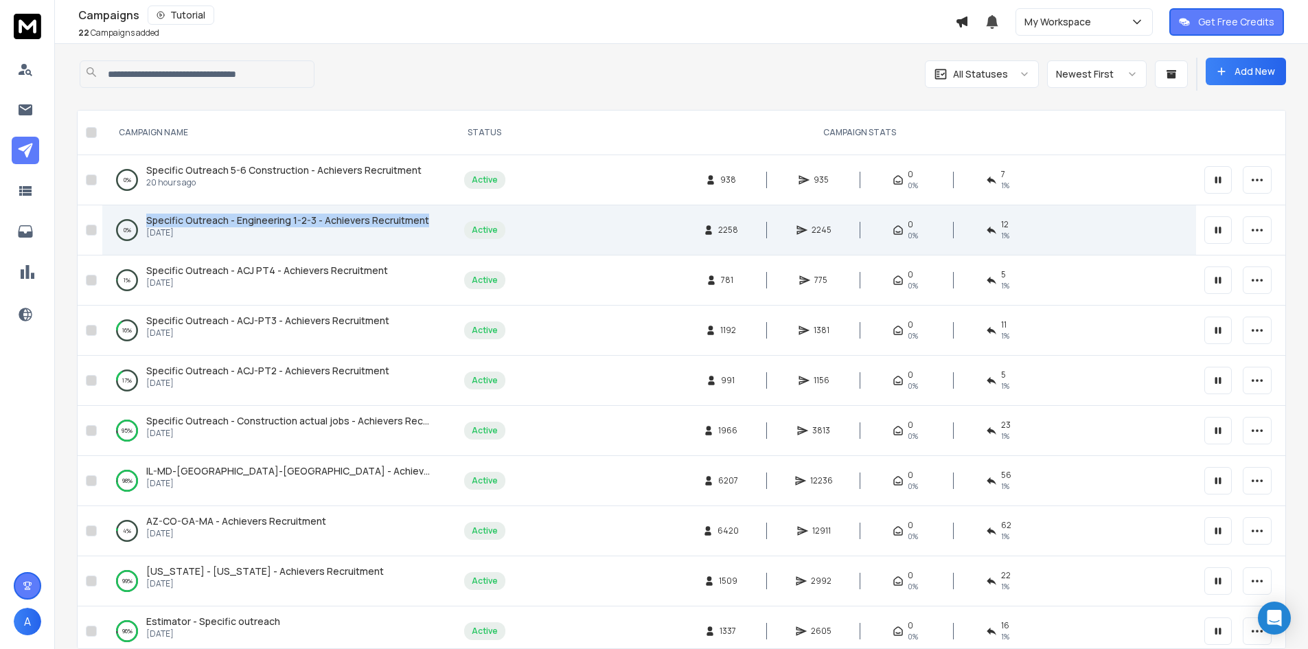
drag, startPoint x: 144, startPoint y: 217, endPoint x: 442, endPoint y: 223, distance: 298.1
click at [442, 223] on td "0 % Specific Outreach - Engineering 1-2-3 - Achievers Recruitment [DATE]" at bounding box center [273, 230] width 343 height 50
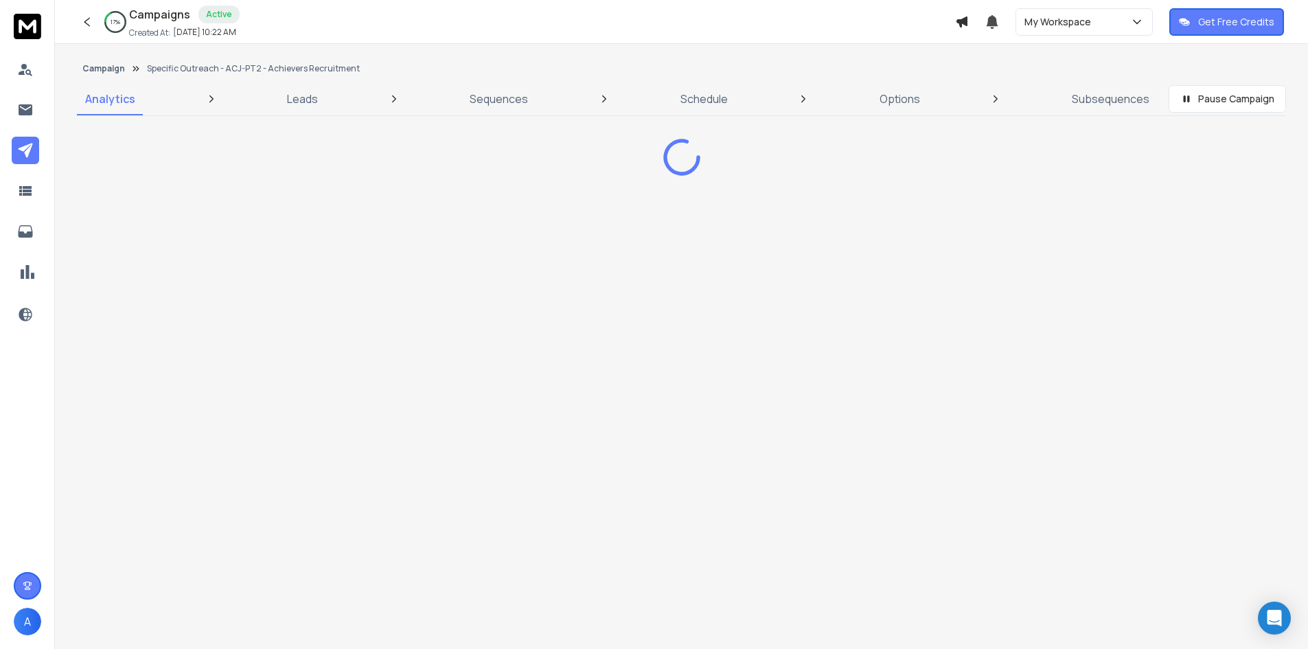
click at [361, 73] on div "Campaign Specific Outreach - ACJ-PT2 - Achievers Recruitment" at bounding box center [681, 68] width 1198 height 11
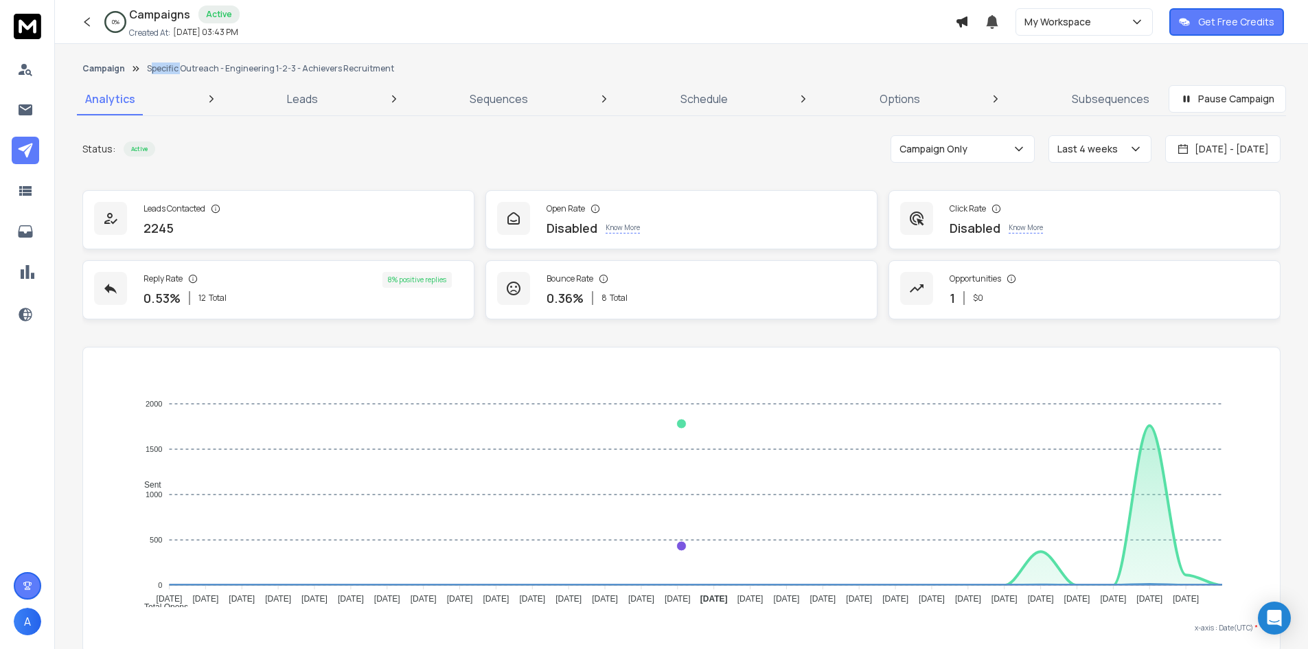
drag, startPoint x: 150, startPoint y: 73, endPoint x: 177, endPoint y: 74, distance: 27.5
click at [177, 74] on div "Campaign Specific Outreach - Engineering 1-2-3 - Achievers Recruitment" at bounding box center [681, 69] width 1209 height 22
click at [153, 66] on p "Specific Outreach - Engineering 1-2-3 - Achievers Recruitment" at bounding box center [270, 68] width 247 height 11
drag, startPoint x: 147, startPoint y: 66, endPoint x: 401, endPoint y: 71, distance: 254.2
click at [401, 71] on div "Campaign Specific Outreach - Engineering 1-2-3 - Achievers Recruitment" at bounding box center [681, 68] width 1198 height 11
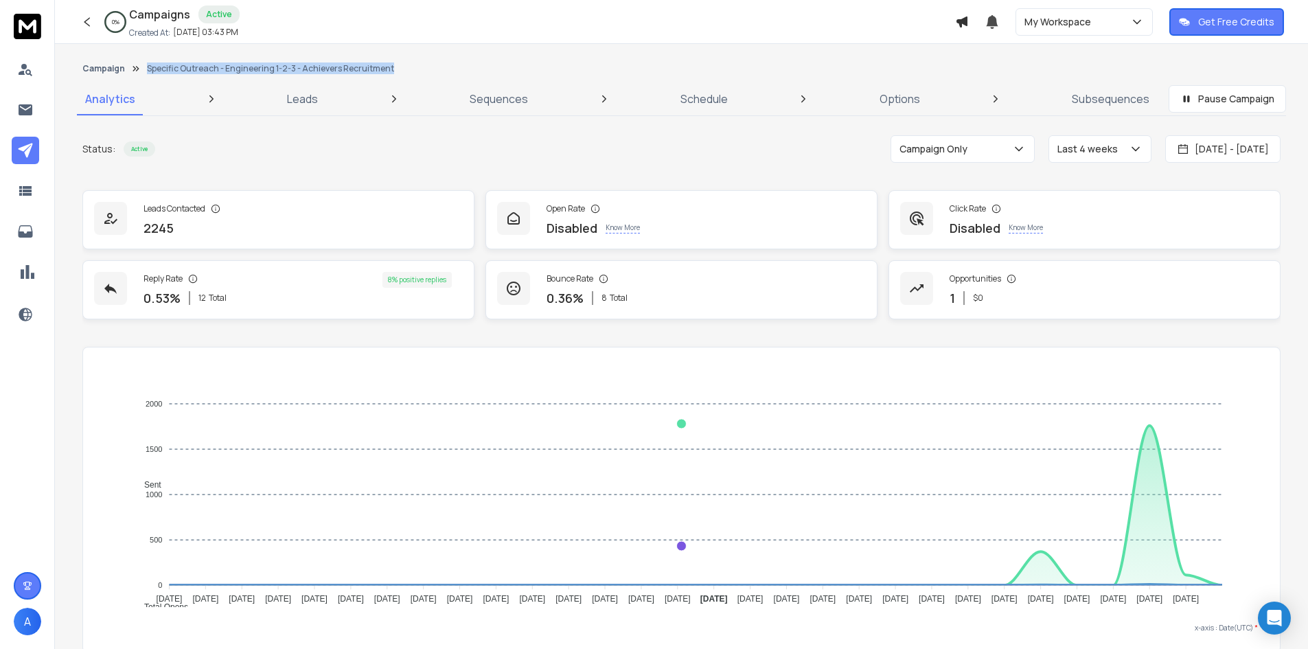
copy p "Specific Outreach - Engineering 1-2-3 - Achievers Recruitment"
click at [113, 70] on button "Campaign" at bounding box center [103, 68] width 43 height 11
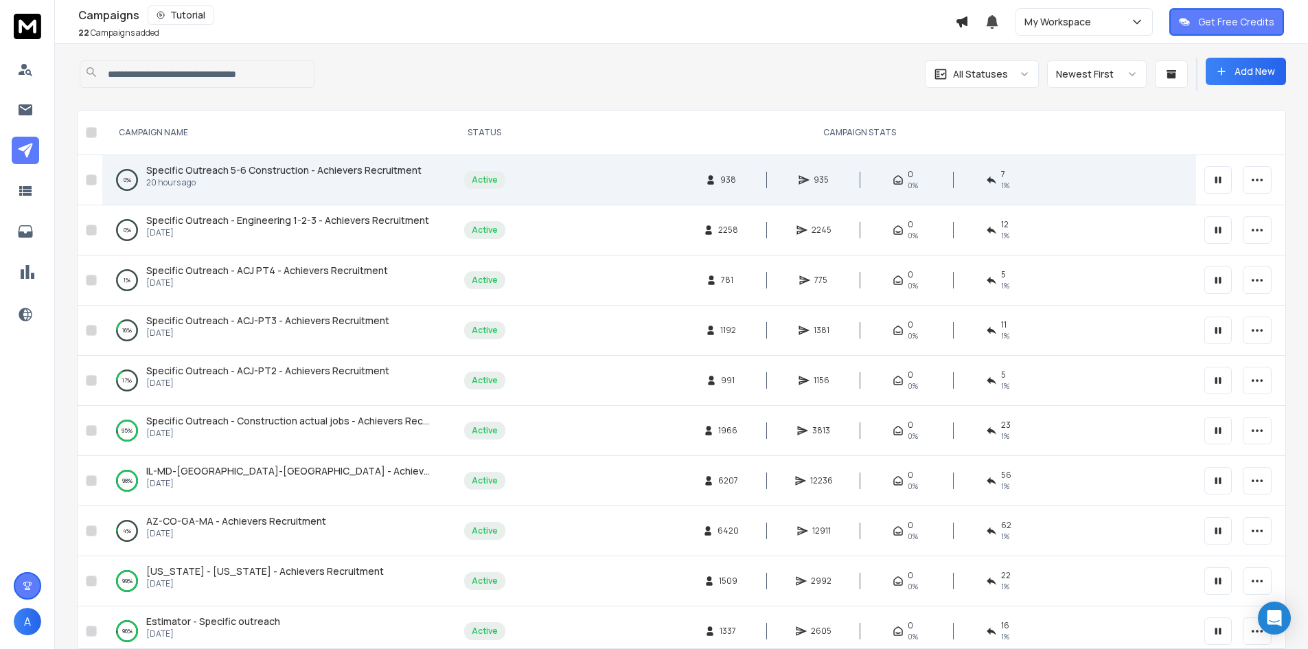
click at [355, 177] on link "Specific Outreach 5-6 Construction - Achievers Recruitment" at bounding box center [283, 170] width 275 height 14
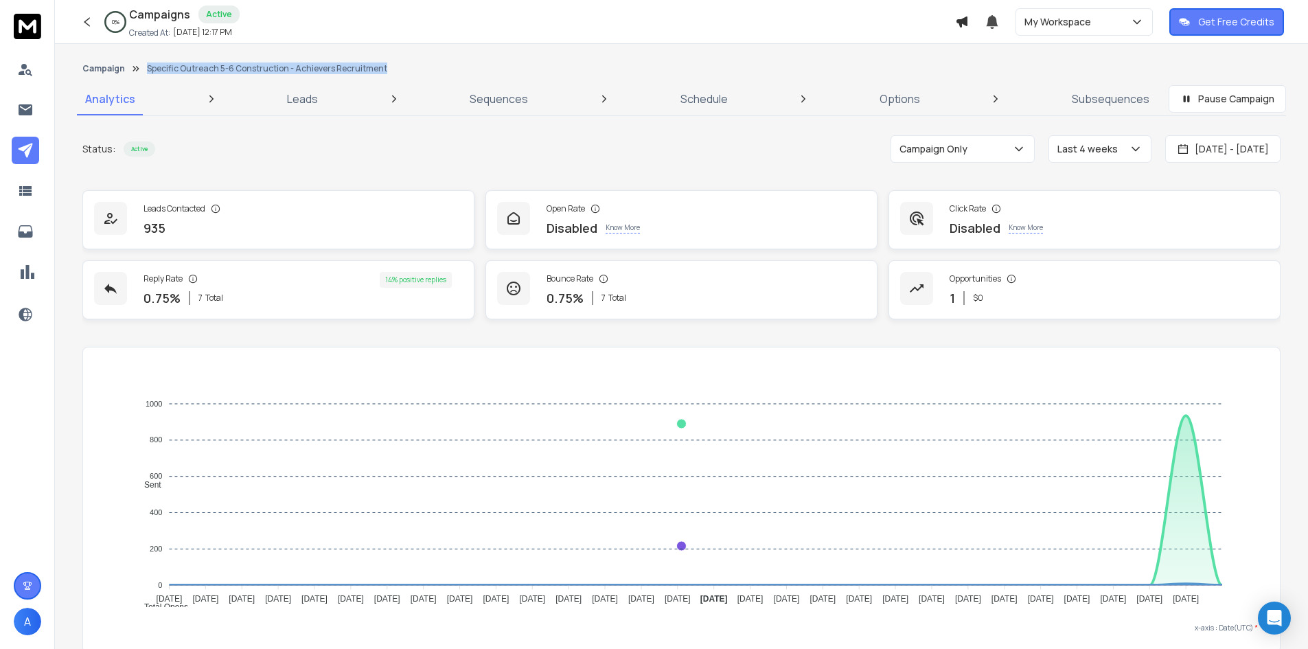
drag, startPoint x: 140, startPoint y: 69, endPoint x: 399, endPoint y: 72, distance: 258.9
click at [399, 72] on div "Campaign Specific Outreach 5-6 Construction - Achievers Recruitment" at bounding box center [681, 68] width 1198 height 11
copy p "Specific Outreach 5-6 Construction - Achievers Recruitment"
drag, startPoint x: 111, startPoint y: 67, endPoint x: 104, endPoint y: 61, distance: 8.8
click at [104, 61] on div "Campaign Specific Outreach 5-6 Construction - Achievers Recruitment" at bounding box center [681, 69] width 1209 height 22
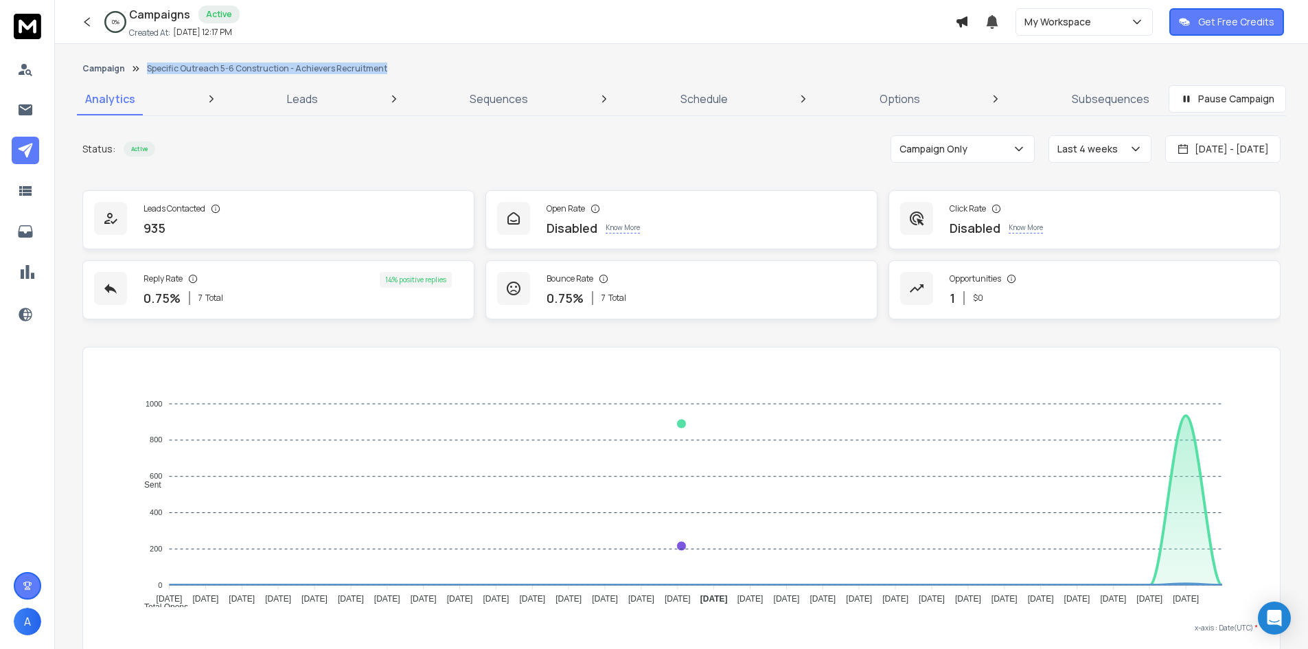
click at [114, 67] on button "Campaign" at bounding box center [103, 68] width 43 height 11
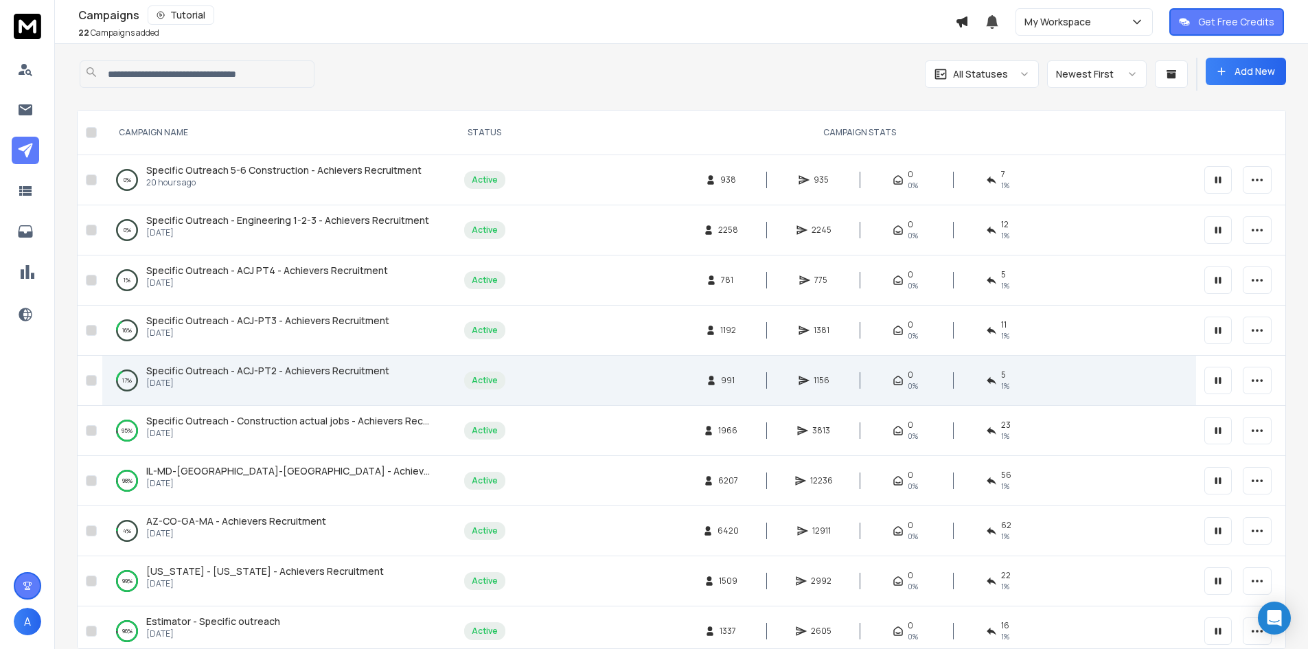
click at [330, 370] on span "Specific Outreach - ACJ-PT2 - Achievers Recruitment" at bounding box center [267, 370] width 243 height 13
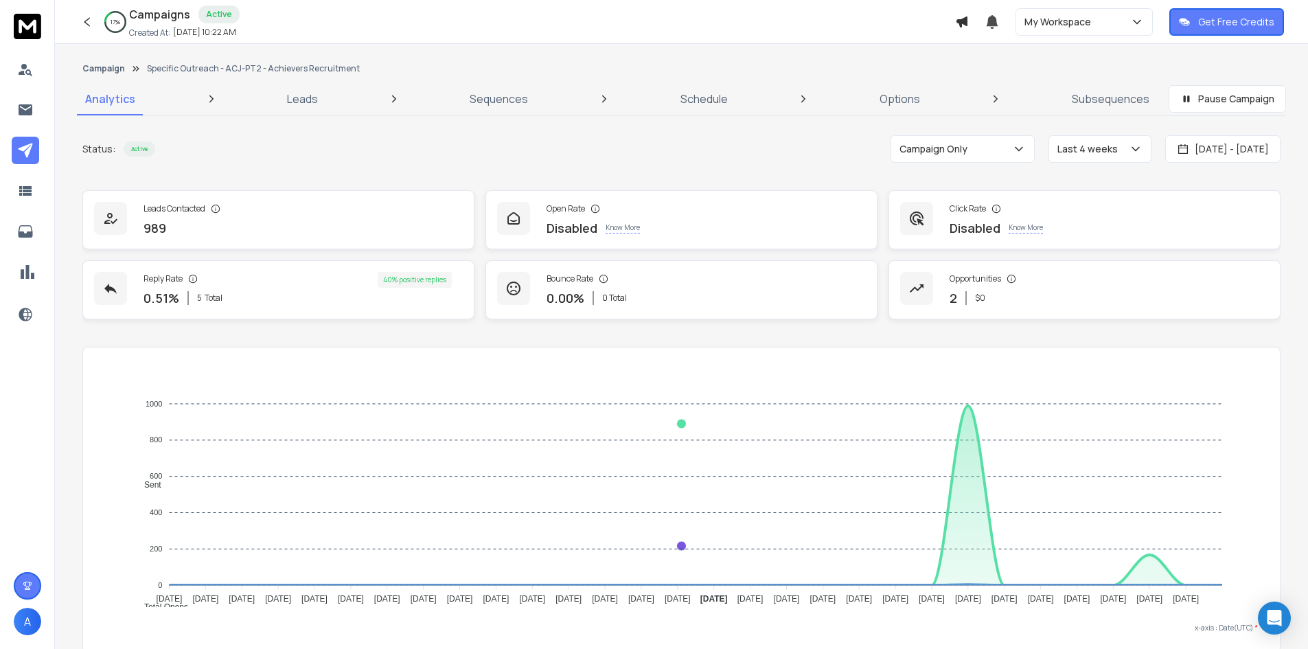
click at [115, 70] on button "Campaign" at bounding box center [103, 68] width 43 height 11
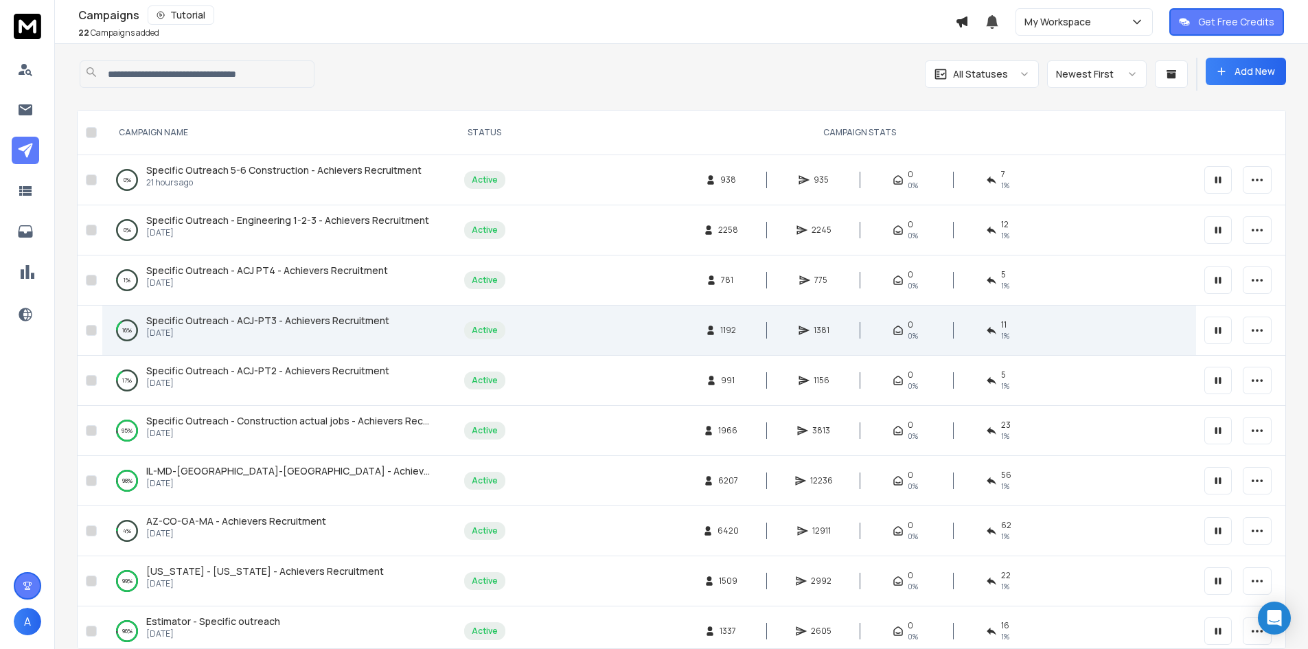
click at [295, 330] on p "[DATE]" at bounding box center [267, 333] width 243 height 11
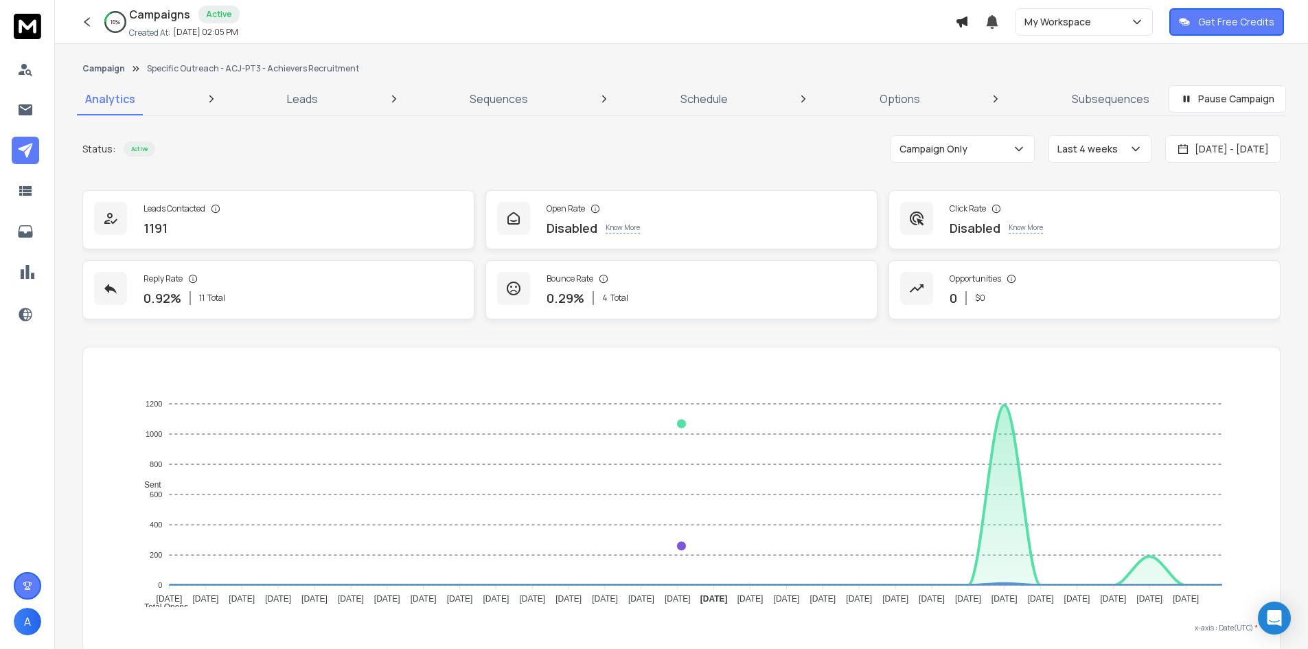
click at [105, 67] on button "Campaign" at bounding box center [103, 68] width 43 height 11
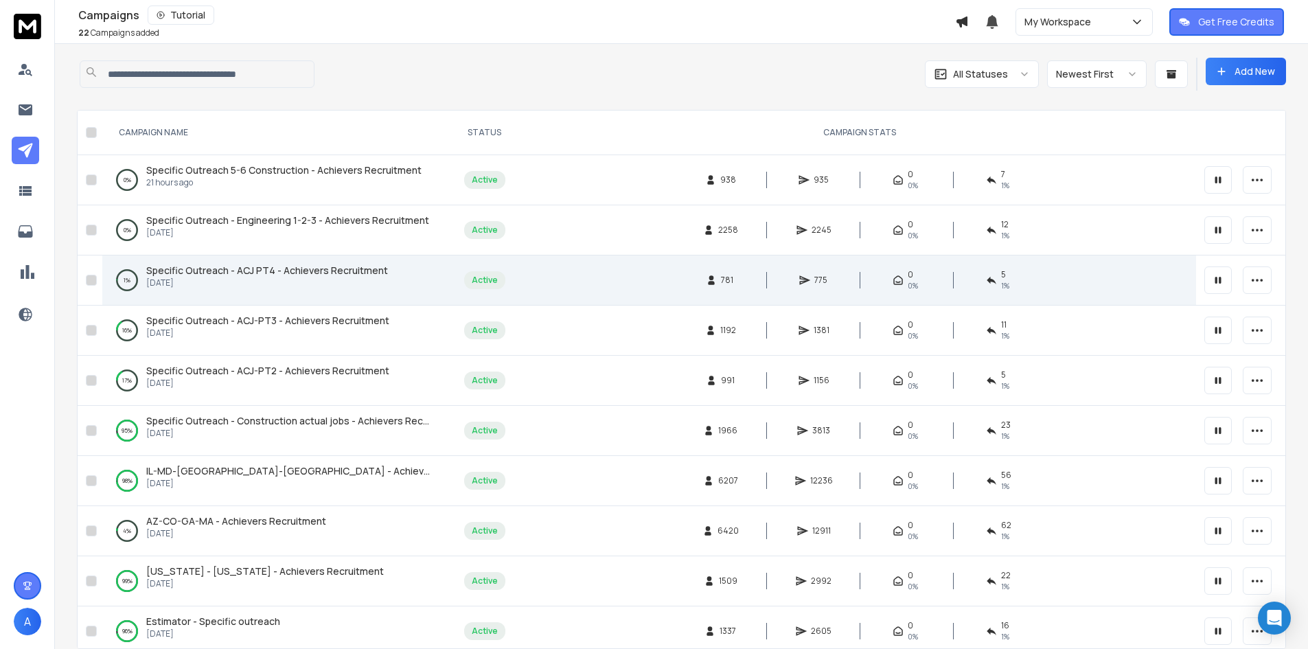
click at [350, 266] on span "Specific Outreach - ACJ PT4 - Achievers Recruitment" at bounding box center [267, 270] width 242 height 13
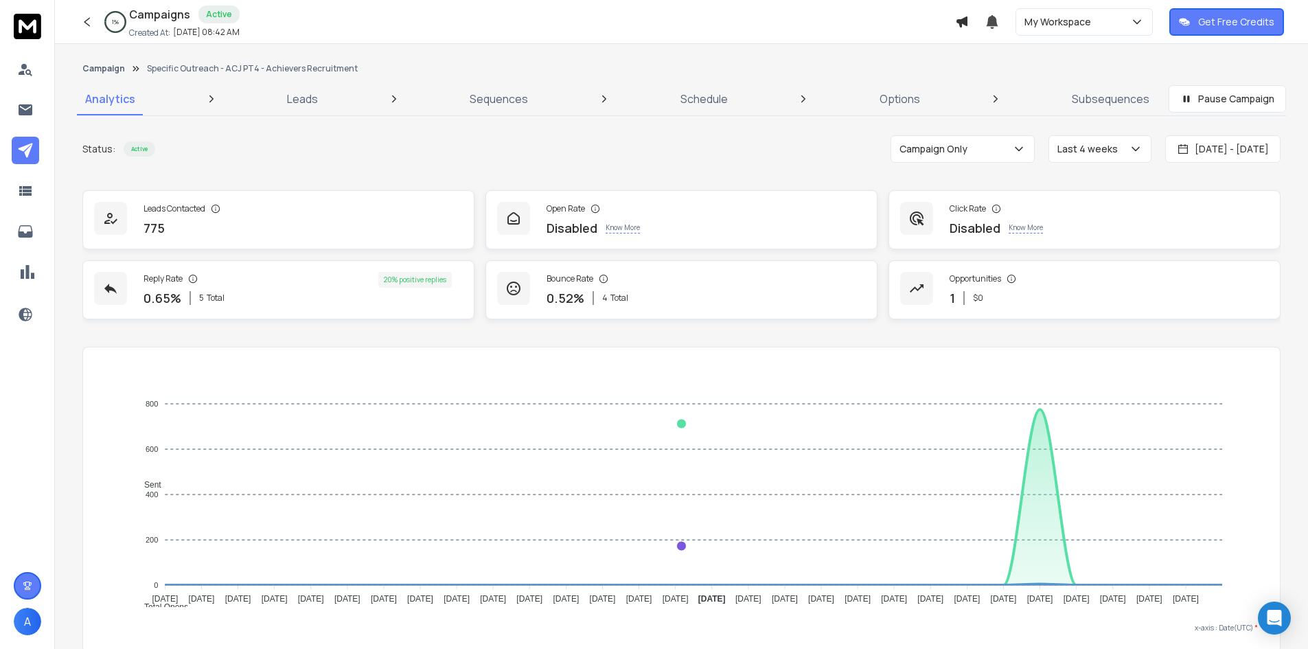
click at [109, 60] on div "Campaign Specific Outreach - ACJ PT4 - Achievers Recruitment" at bounding box center [681, 69] width 1209 height 22
click at [103, 67] on button "Campaign" at bounding box center [103, 68] width 43 height 11
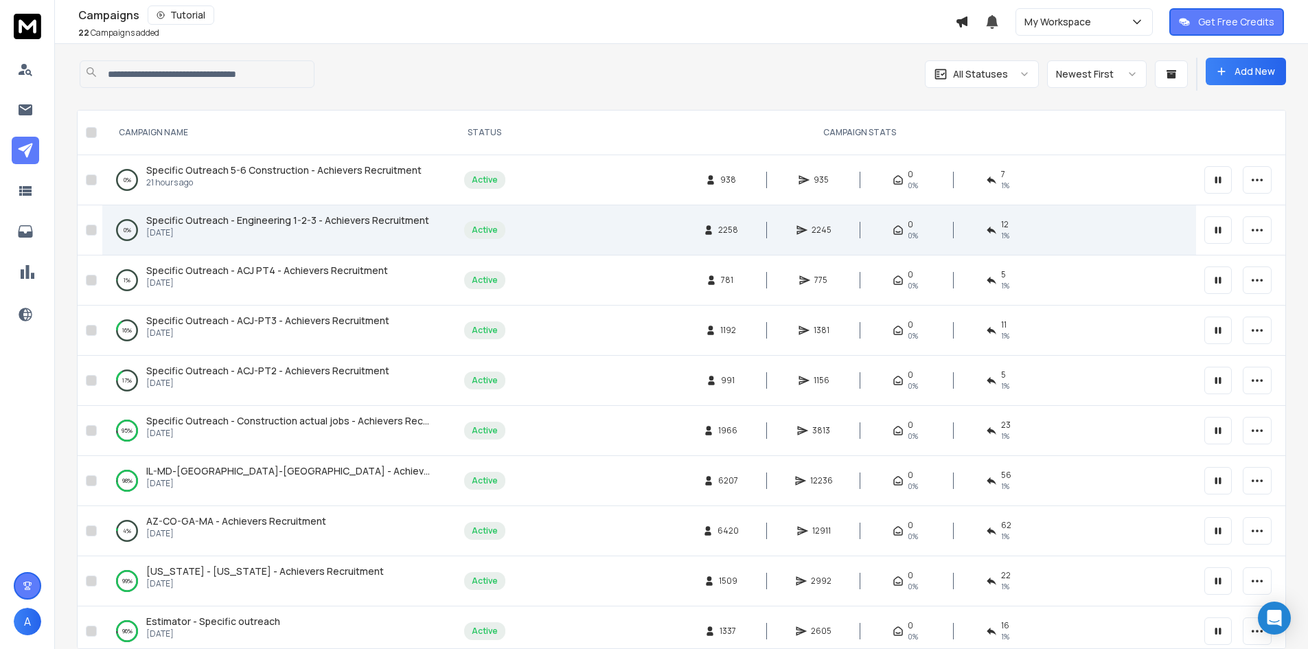
click at [228, 226] on span "Specific Outreach - Engineering 1-2-3 - Achievers Recruitment" at bounding box center [287, 220] width 283 height 13
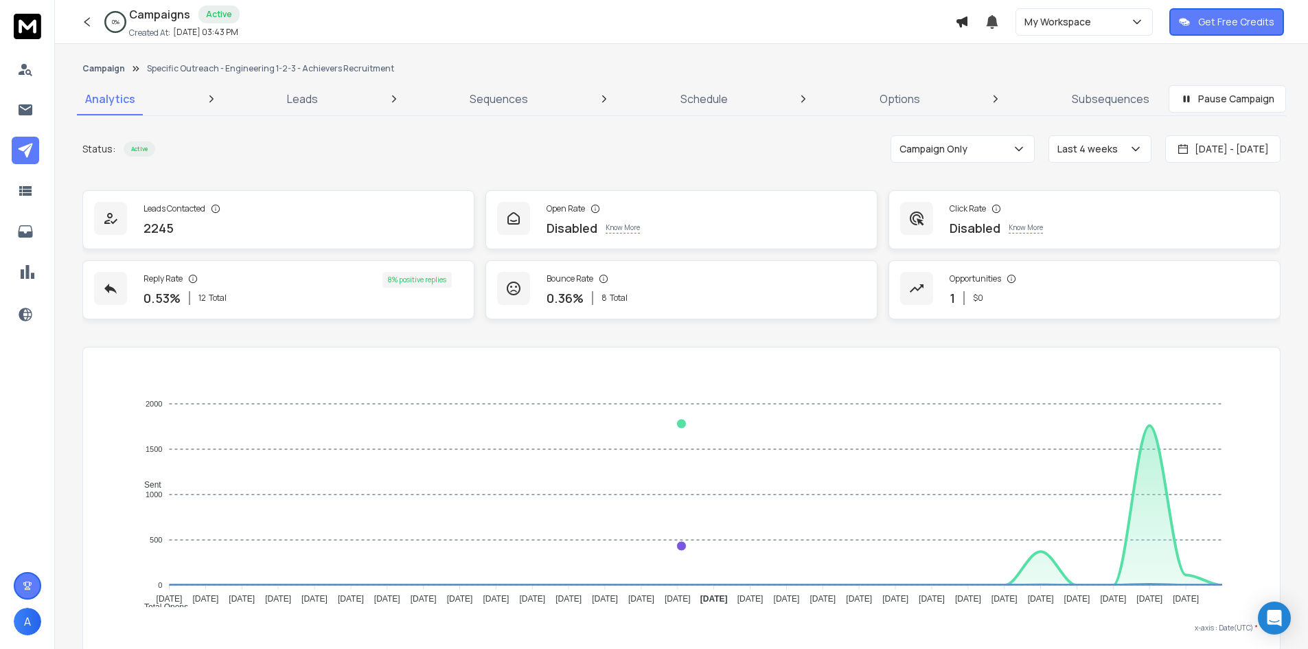
click at [118, 66] on button "Campaign" at bounding box center [103, 68] width 43 height 11
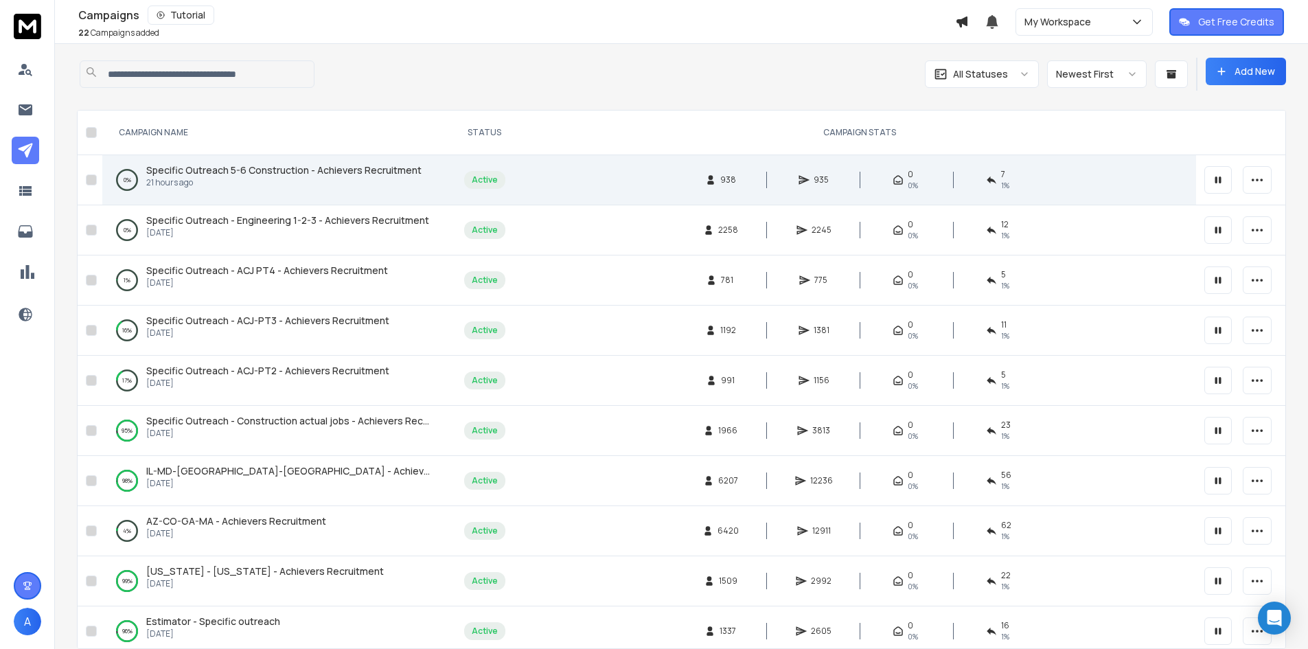
click at [268, 175] on span "Specific Outreach 5-6 Construction - Achievers Recruitment" at bounding box center [283, 169] width 275 height 13
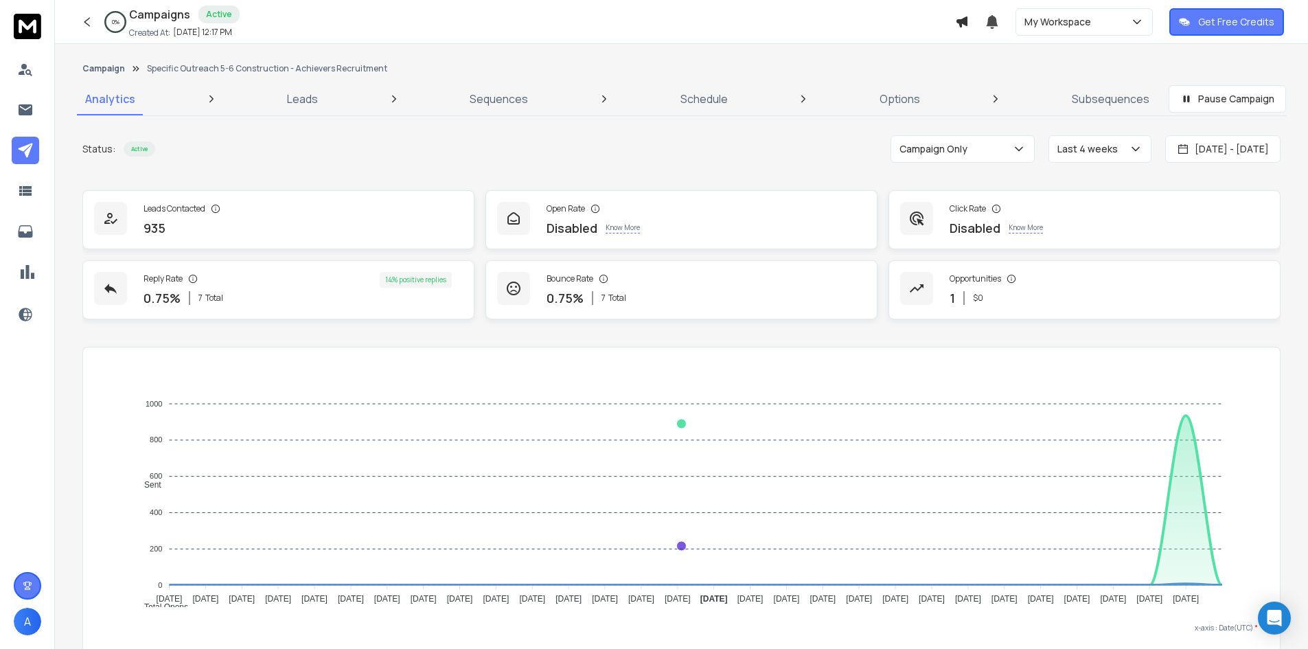
click at [109, 65] on button "Campaign" at bounding box center [103, 68] width 43 height 11
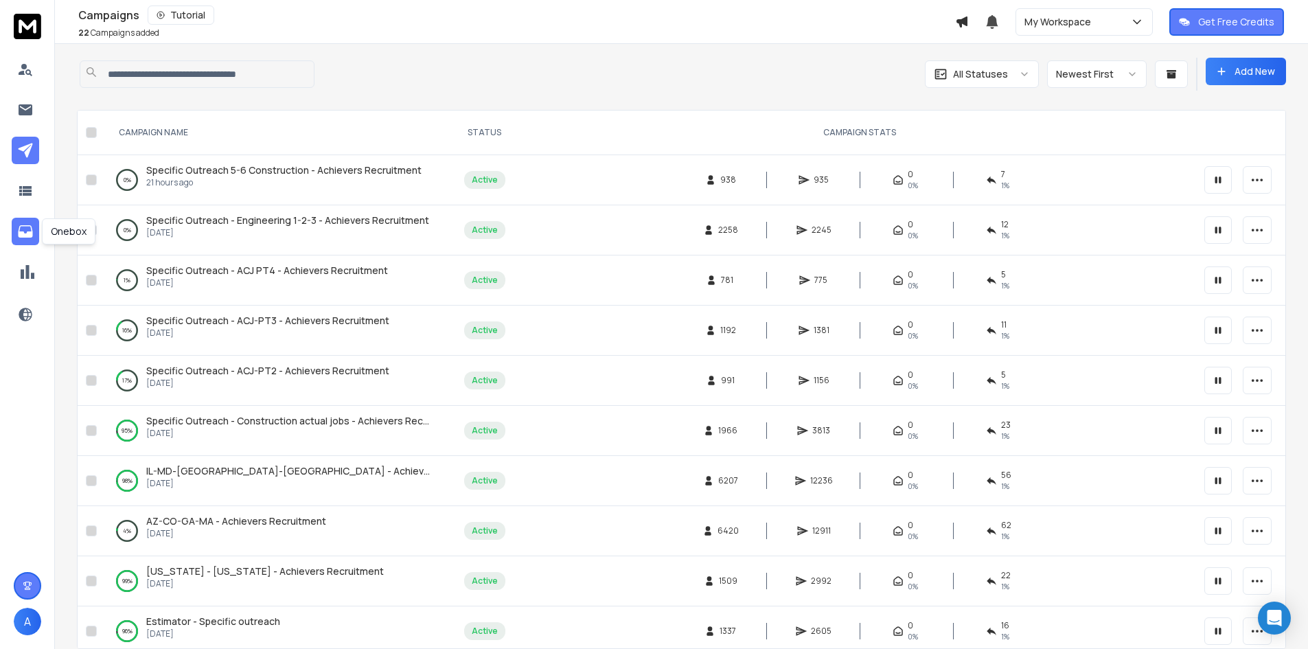
click at [27, 223] on icon at bounding box center [25, 231] width 16 height 16
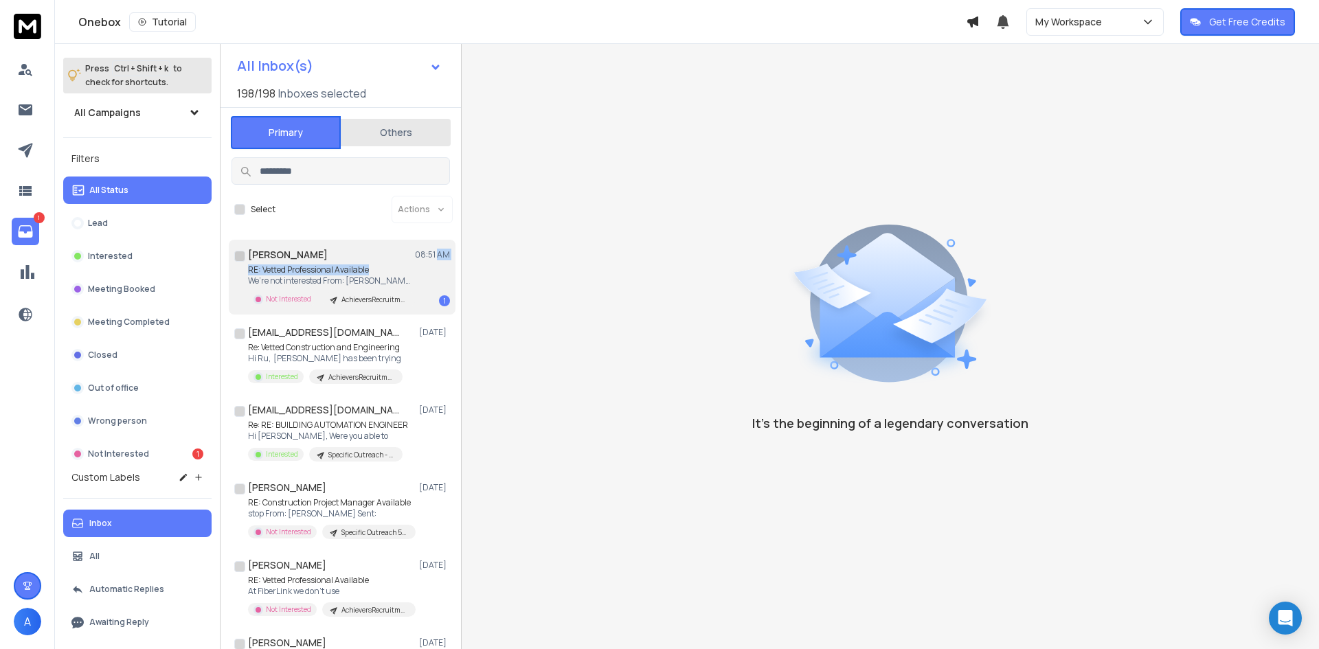
click at [434, 263] on div "[PERSON_NAME] 08:51 AM RE: Vetted Professional Available We’re not interested F…" at bounding box center [349, 277] width 202 height 58
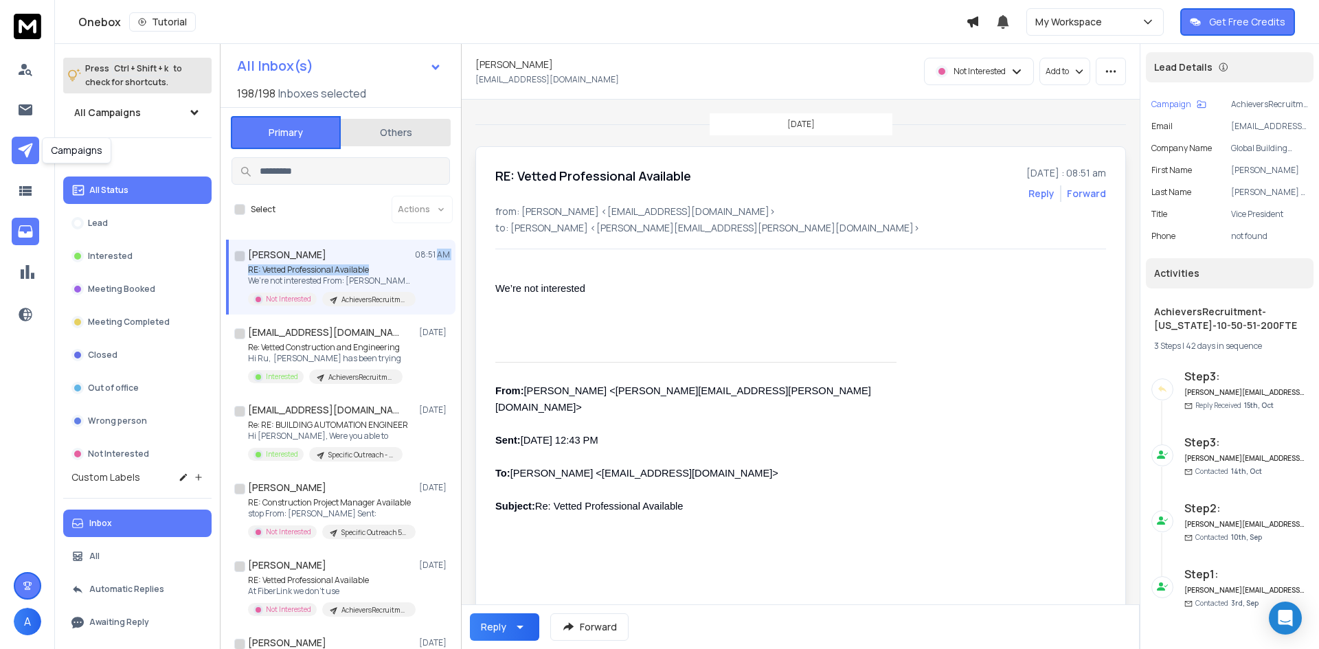
click at [31, 152] on icon at bounding box center [25, 150] width 16 height 16
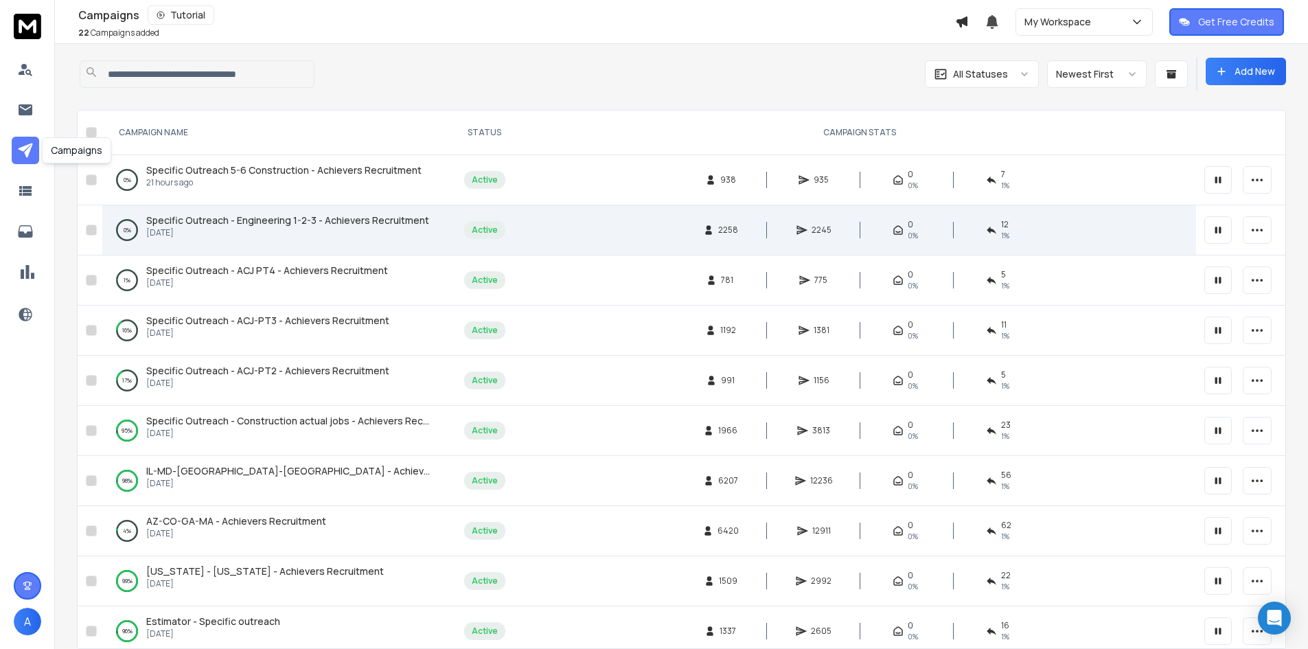
scroll to position [69, 0]
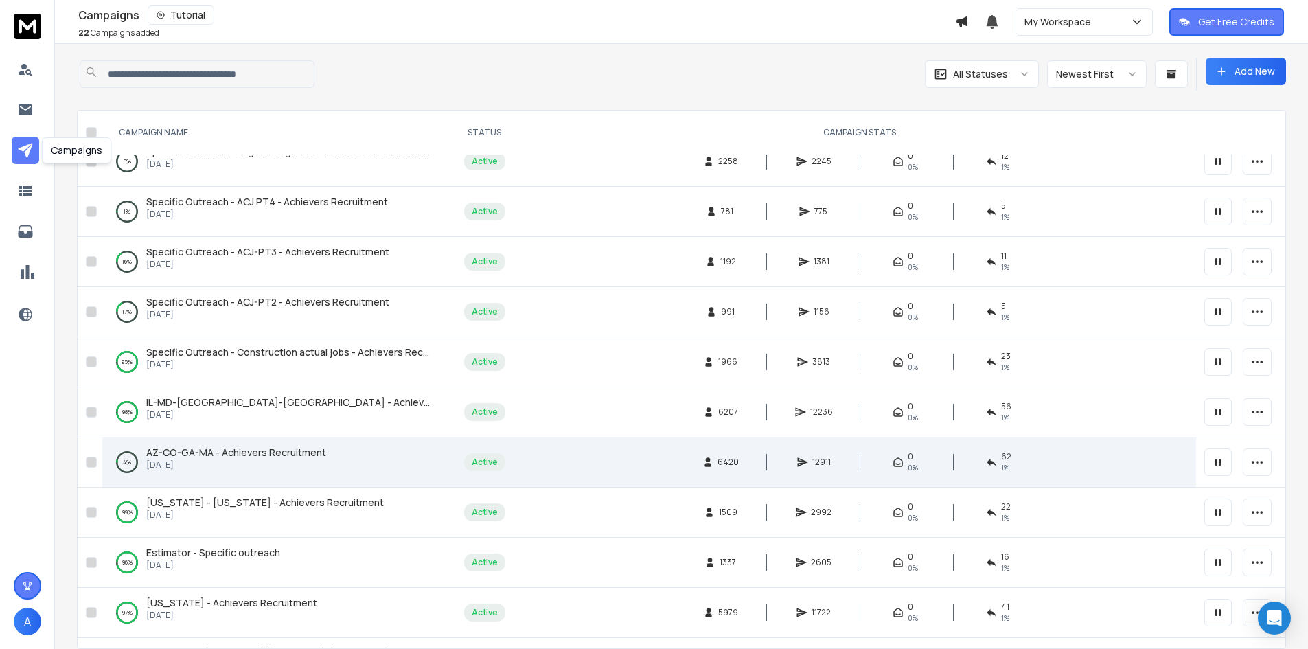
click at [241, 456] on span "AZ-CO-GA-MA - Achievers Recruitment" at bounding box center [236, 452] width 180 height 13
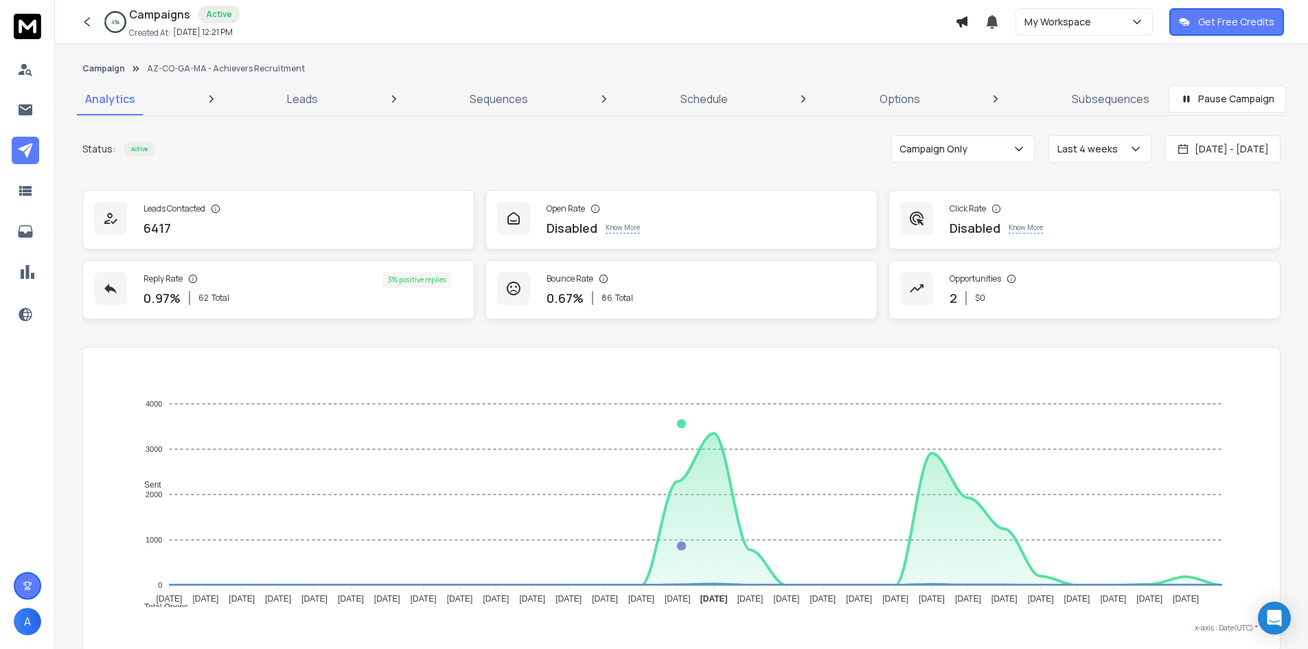
click at [110, 68] on button "Campaign" at bounding box center [103, 68] width 43 height 11
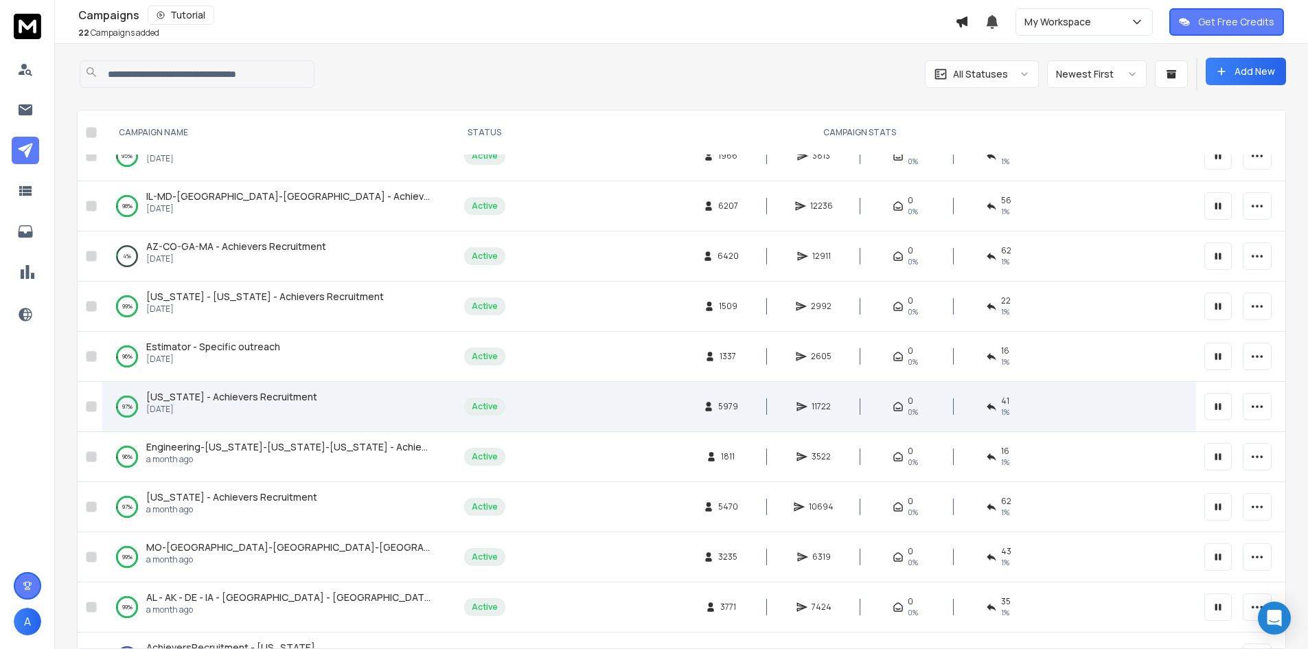
scroll to position [620, 0]
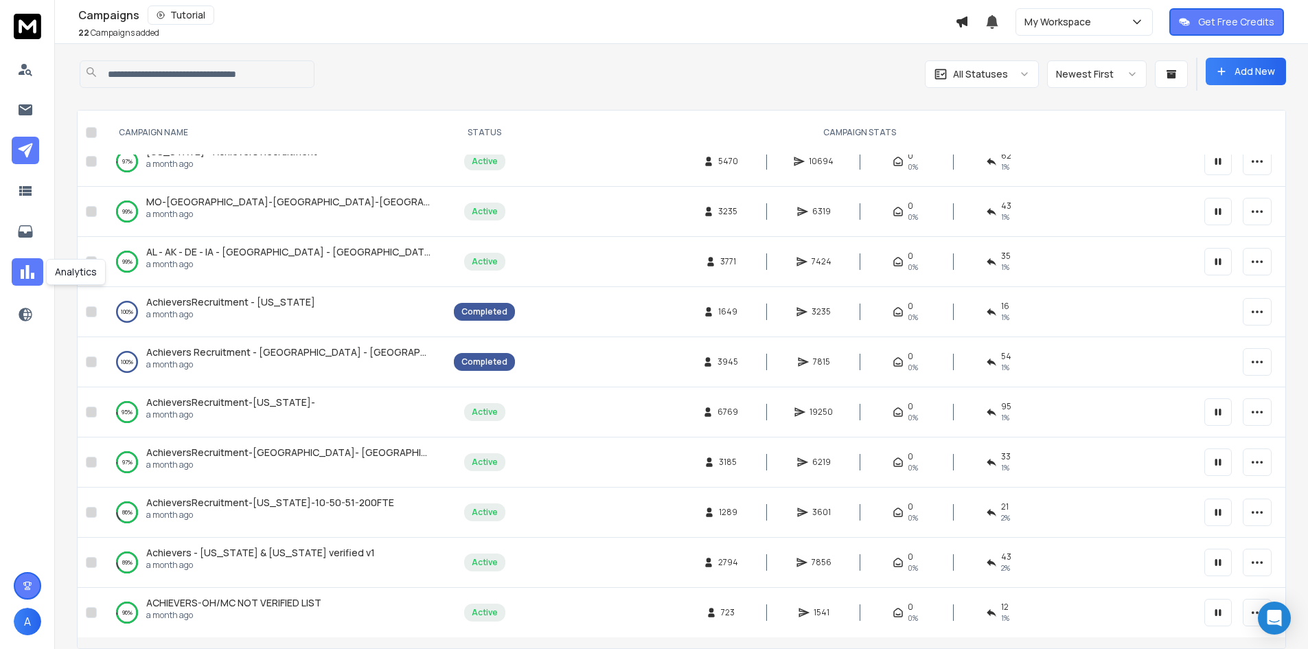
click at [25, 258] on link at bounding box center [28, 272] width 32 height 32
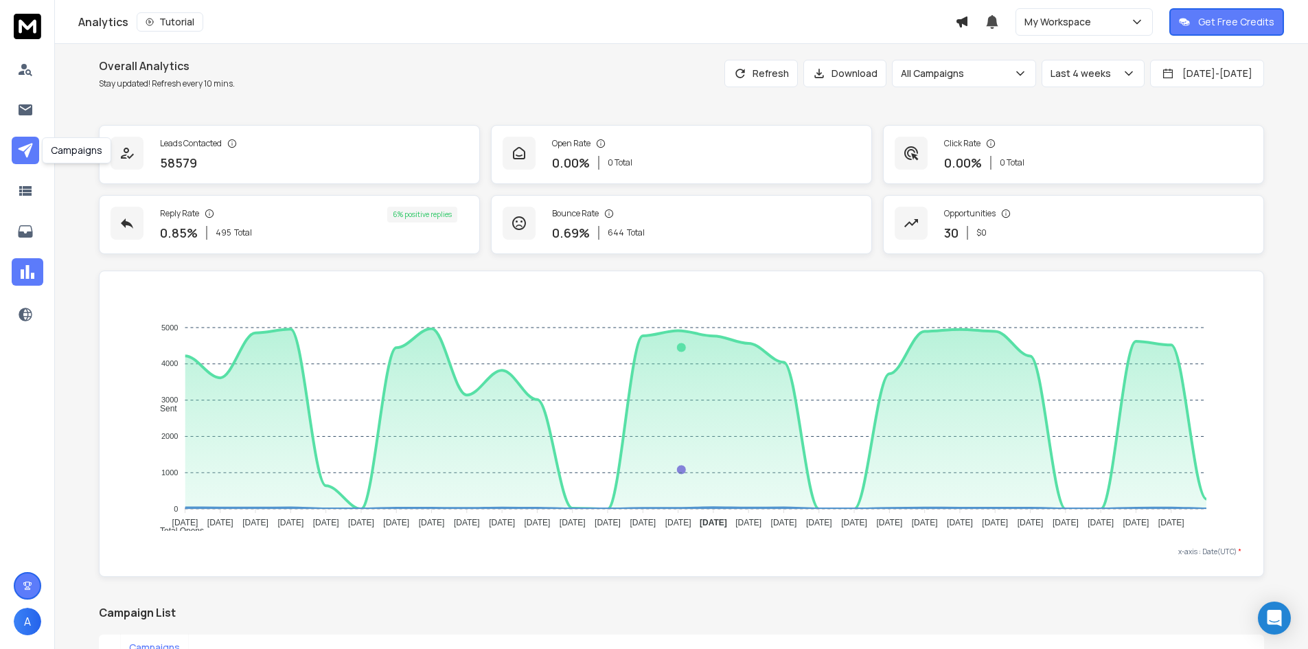
click at [27, 152] on icon at bounding box center [25, 151] width 14 height 14
